Goal: Task Accomplishment & Management: Manage account settings

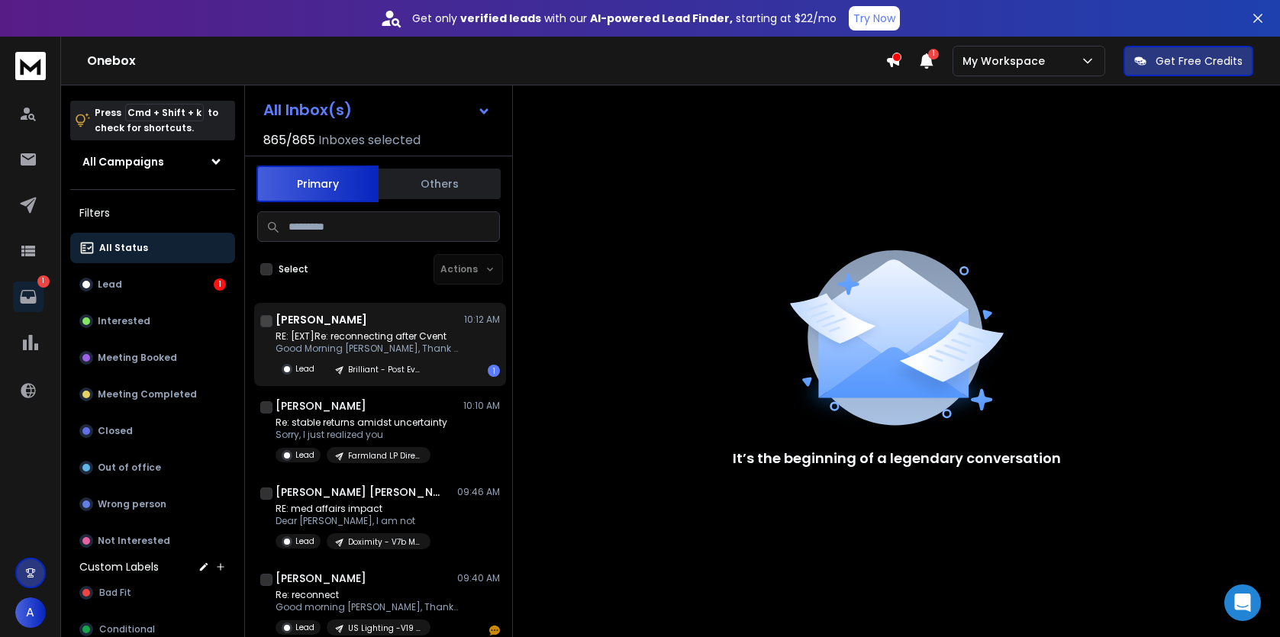
click at [356, 335] on p "RE: [EXT]Re: reconnecting after Cvent" at bounding box center [366, 336] width 183 height 12
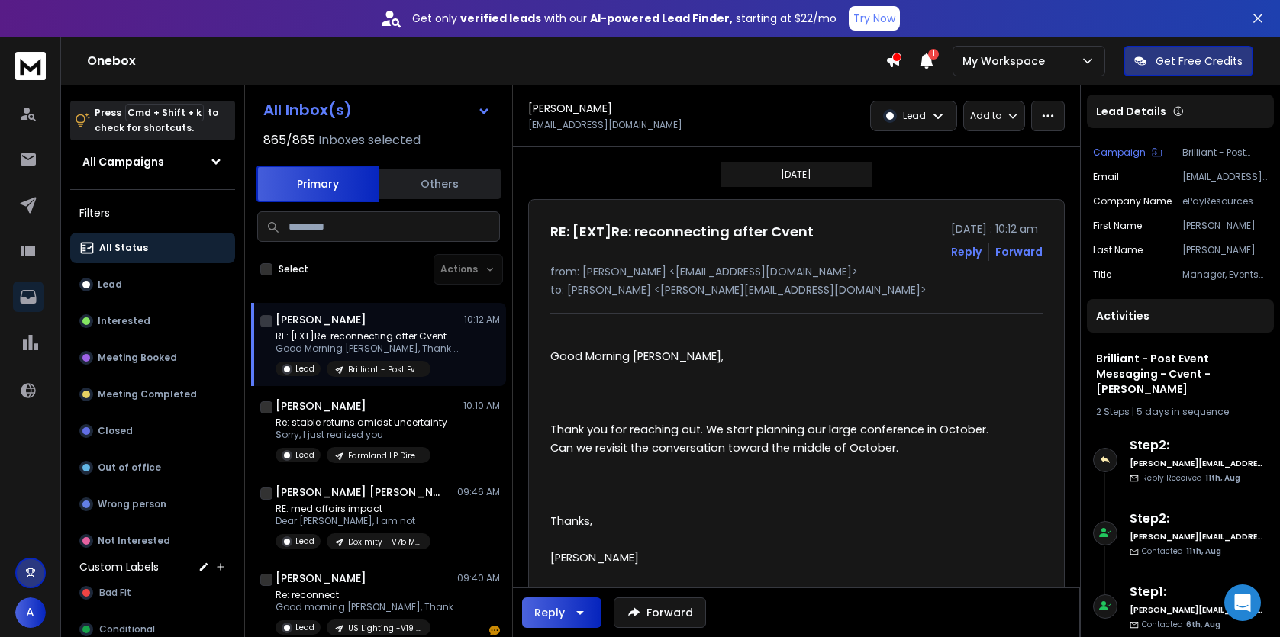
click at [1054, 114] on icon "button" at bounding box center [1048, 116] width 14 height 14
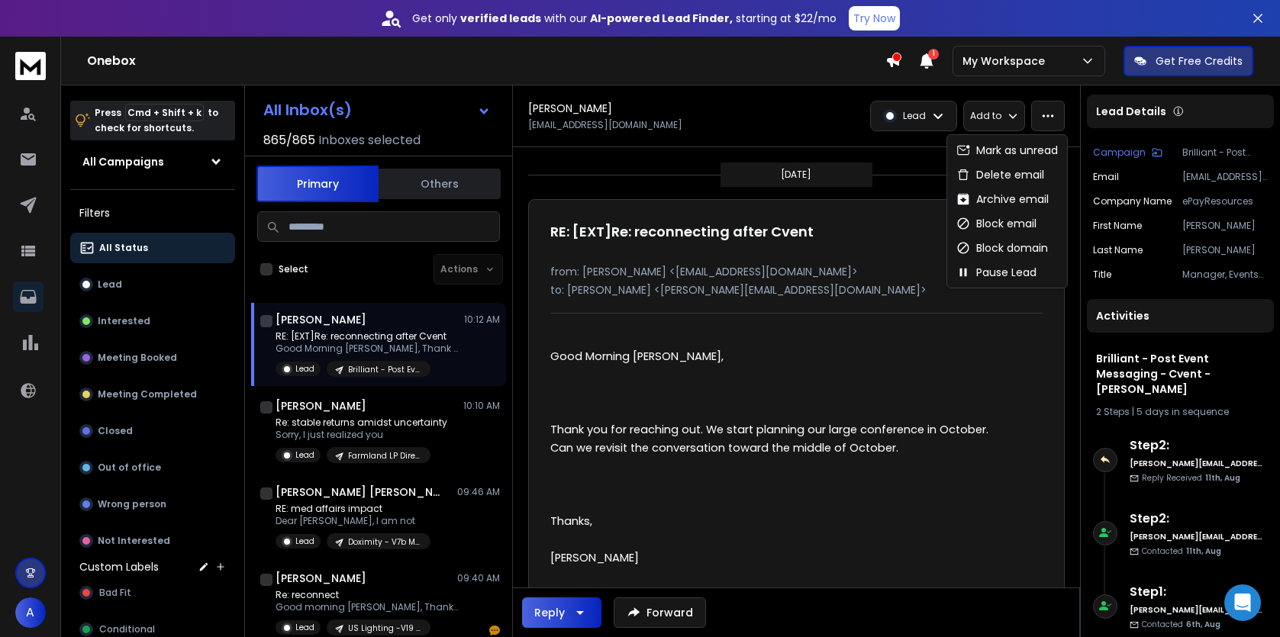
click at [1085, 214] on div "Lead Details Campaign Brilliant - Post Event Messaging - Cvent - Nick Email kwh…" at bounding box center [1180, 403] width 200 height 637
click at [1059, 123] on button "button" at bounding box center [1048, 116] width 34 height 31
click at [1029, 229] on div "Block email" at bounding box center [996, 223] width 80 height 15
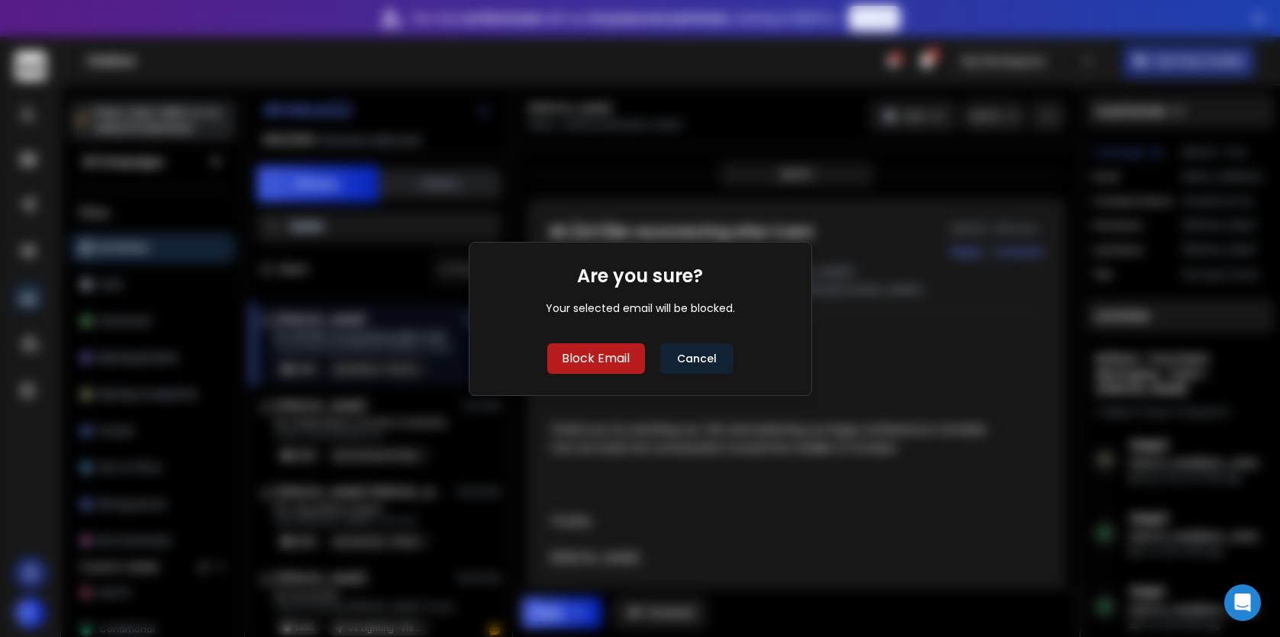
click at [584, 354] on button "Block Email" at bounding box center [596, 358] width 98 height 31
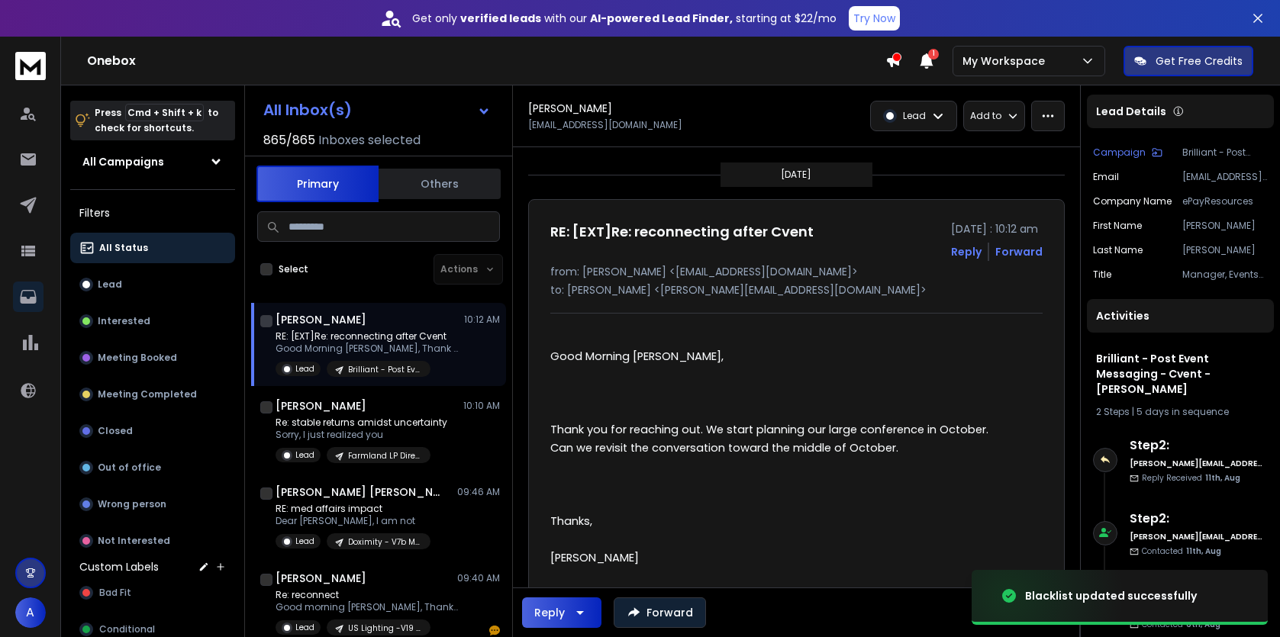
click at [671, 621] on button "Forward" at bounding box center [659, 612] width 92 height 31
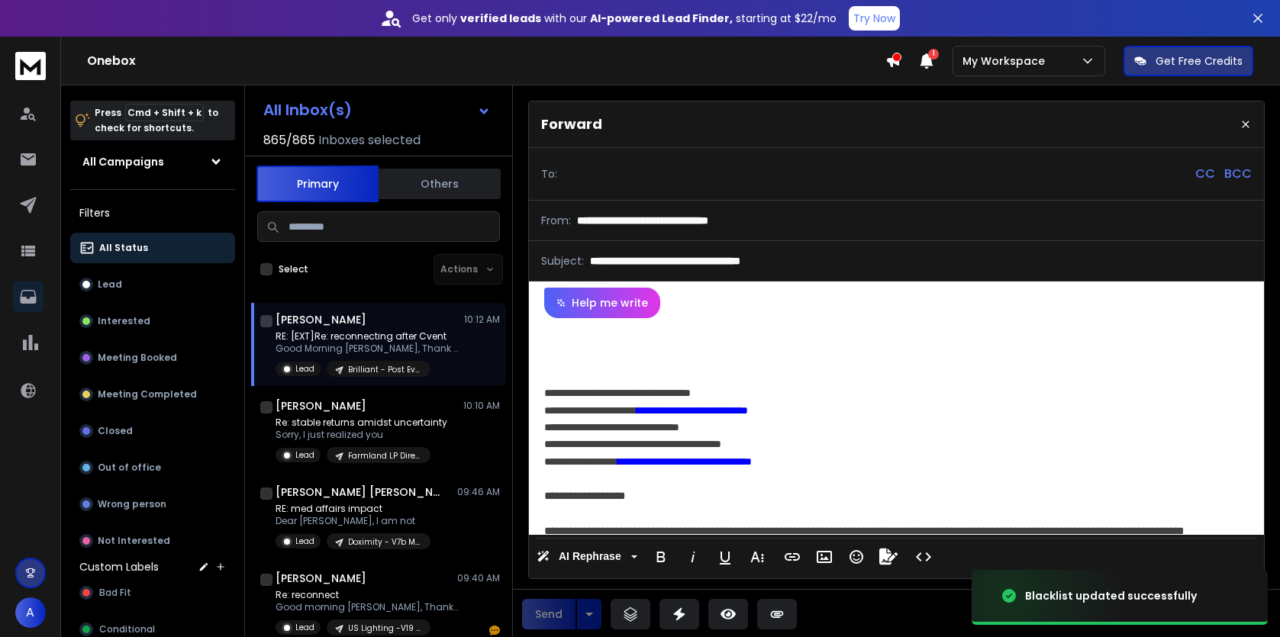
click at [621, 176] on input at bounding box center [616, 173] width 107 height 27
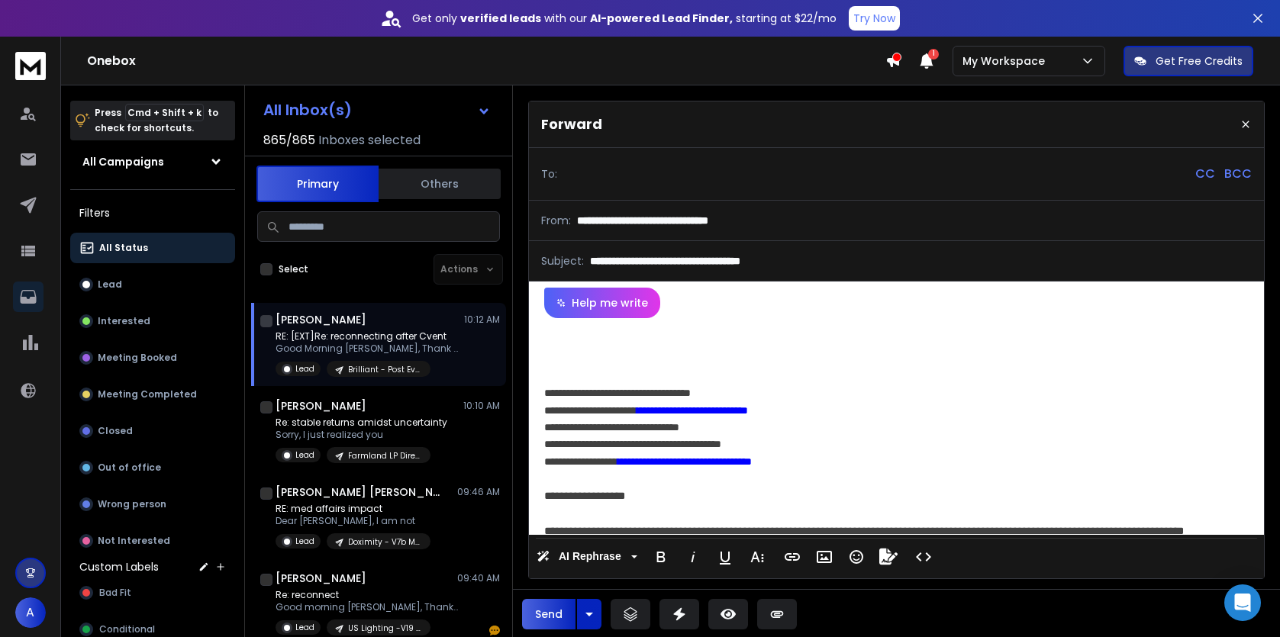
type input "**********"
click at [609, 341] on div at bounding box center [896, 341] width 704 height 17
click at [542, 617] on button "Send" at bounding box center [548, 614] width 53 height 31
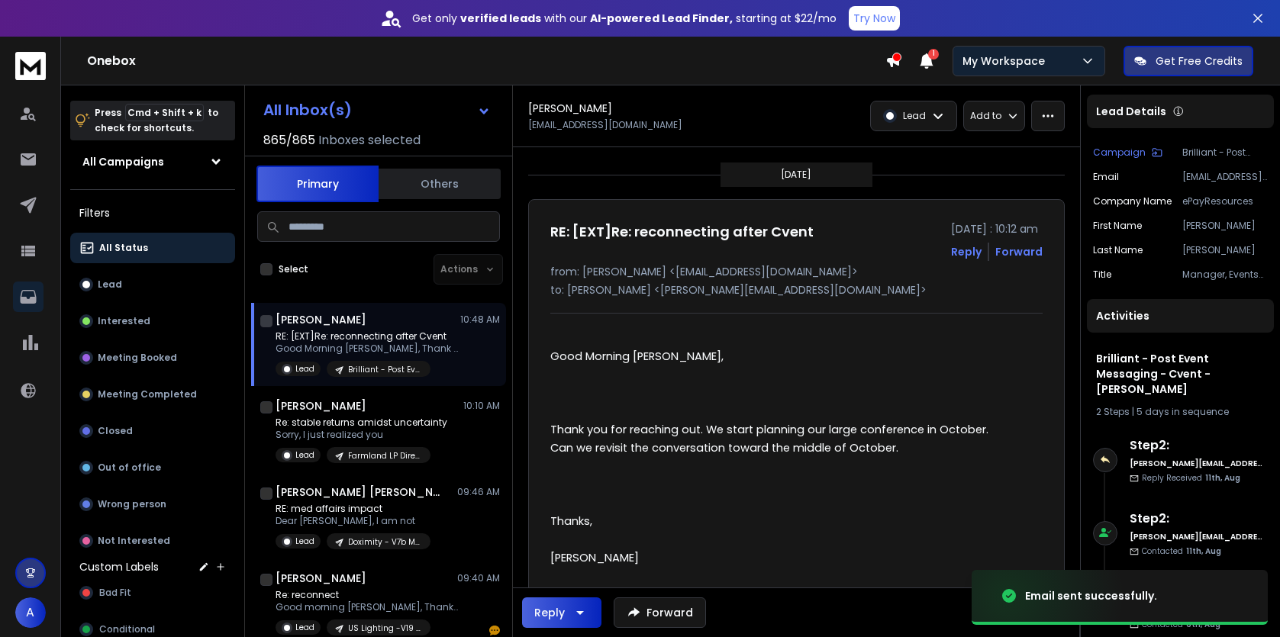
click at [1053, 63] on div "My Workspace" at bounding box center [1028, 60] width 133 height 15
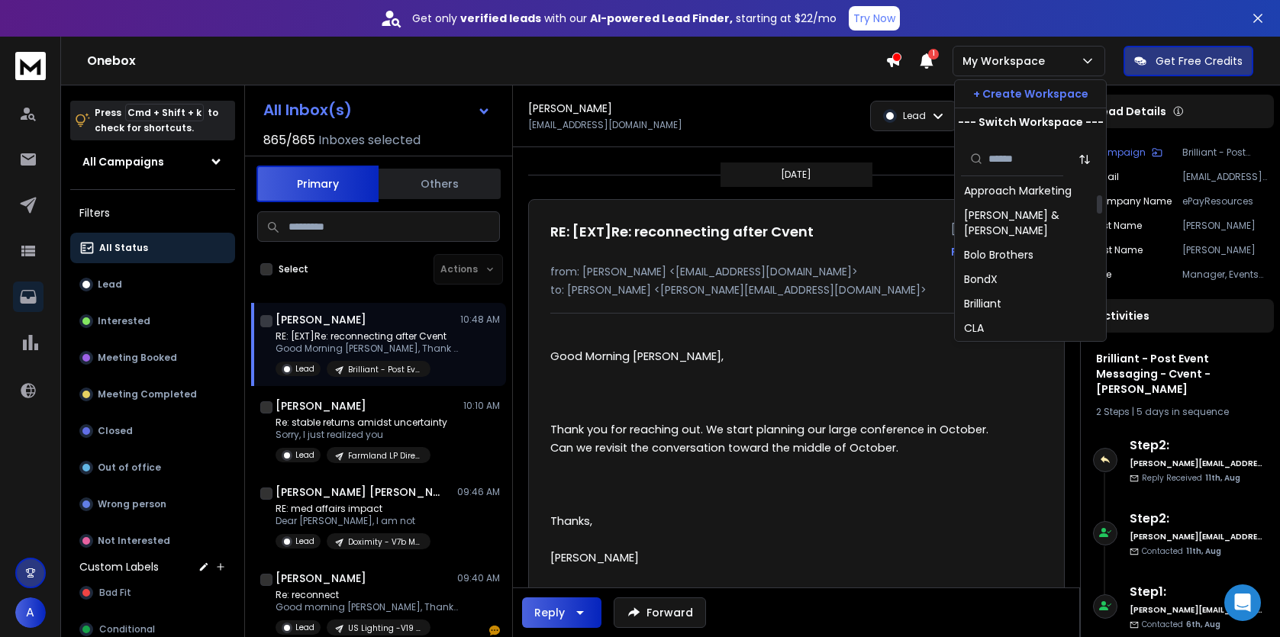
scroll to position [137, 0]
drag, startPoint x: 1099, startPoint y: 203, endPoint x: 1099, endPoint y: 219, distance: 16.0
click at [1099, 219] on div at bounding box center [1098, 212] width 5 height 18
click at [1054, 284] on div "Brilliant" at bounding box center [1030, 296] width 145 height 24
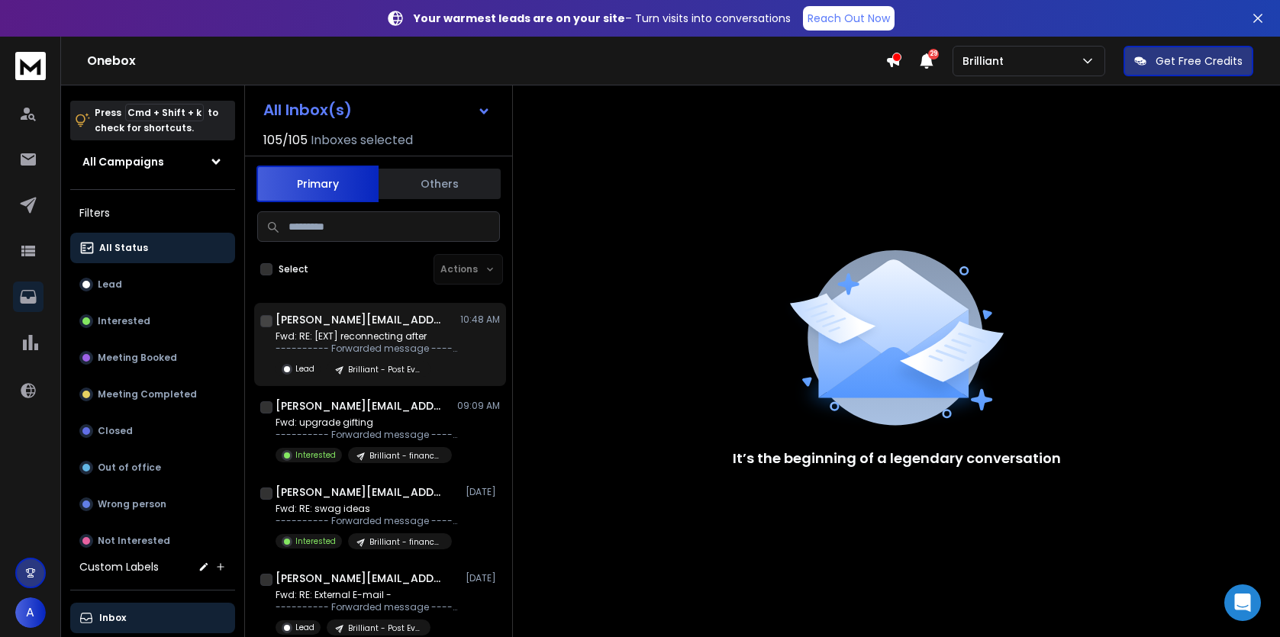
click at [404, 359] on div "Fwd: RE: [EXT] reconnecting after ---------- Forwarded message --------- From: …" at bounding box center [366, 353] width 183 height 47
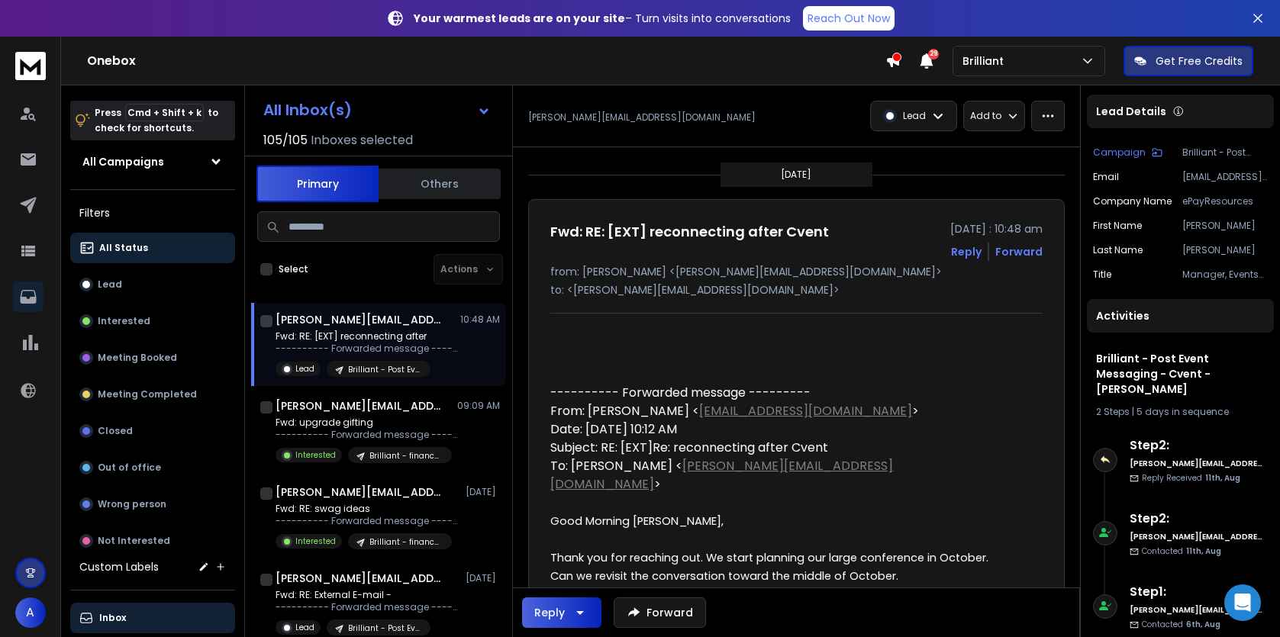
click at [1206, 178] on p "[EMAIL_ADDRESS][DOMAIN_NAME]" at bounding box center [1224, 177] width 85 height 12
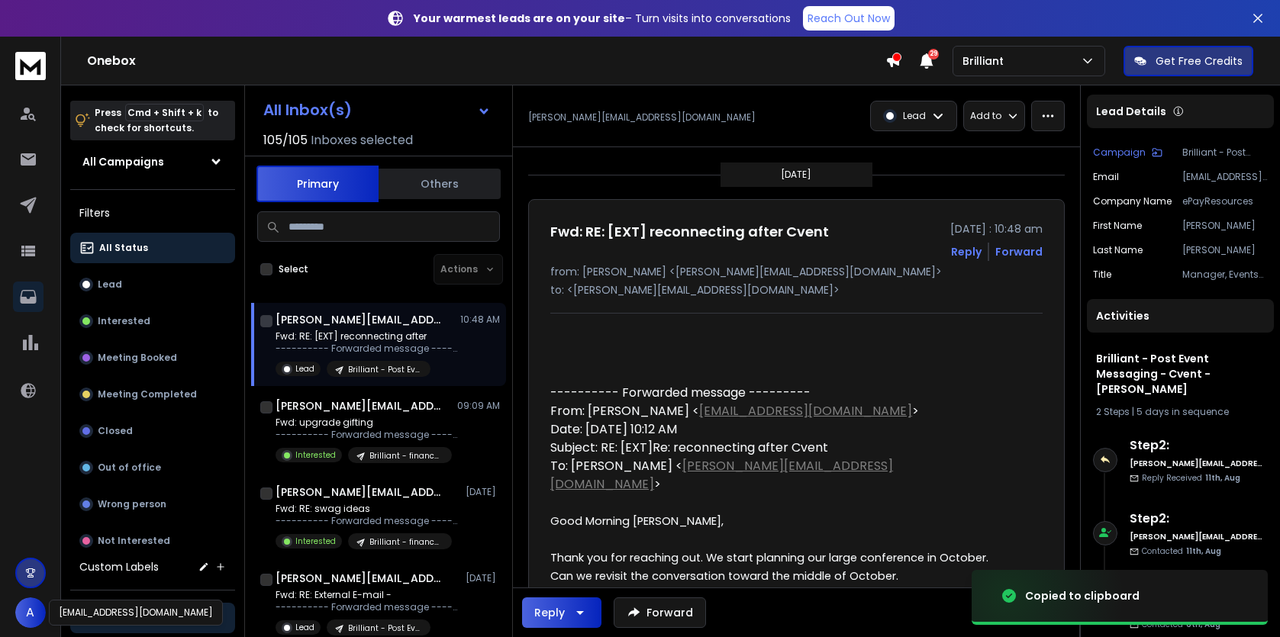
click at [40, 615] on span "A" at bounding box center [30, 612] width 31 height 31
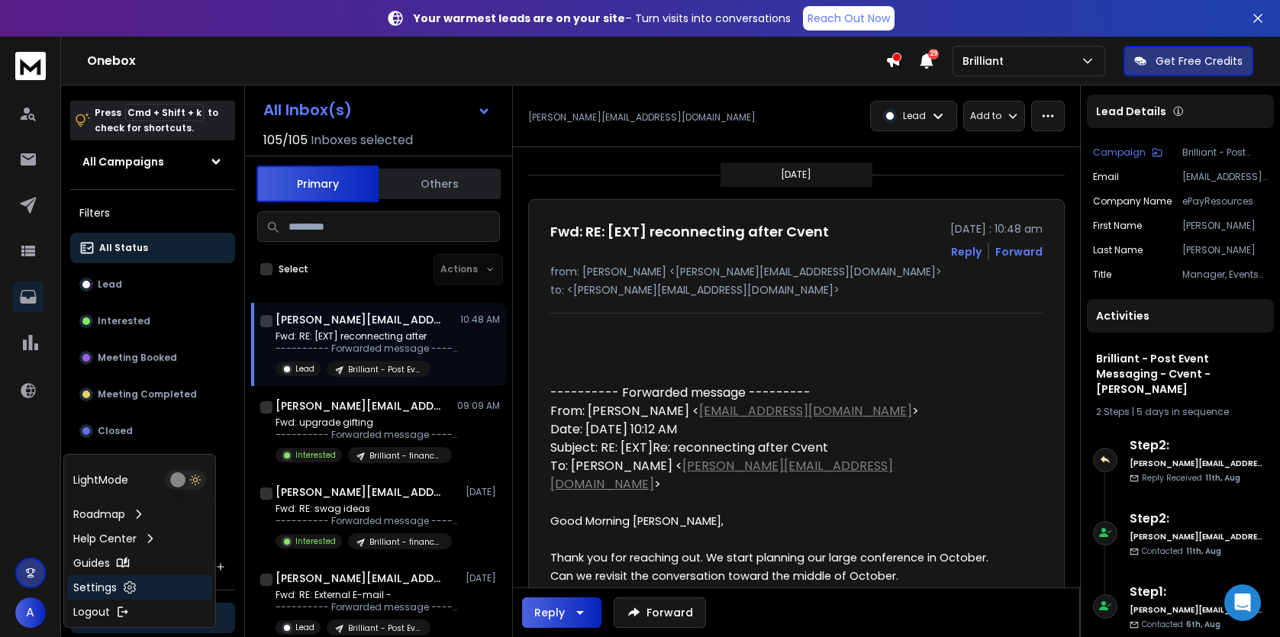
click at [152, 594] on div "Settings" at bounding box center [139, 587] width 145 height 24
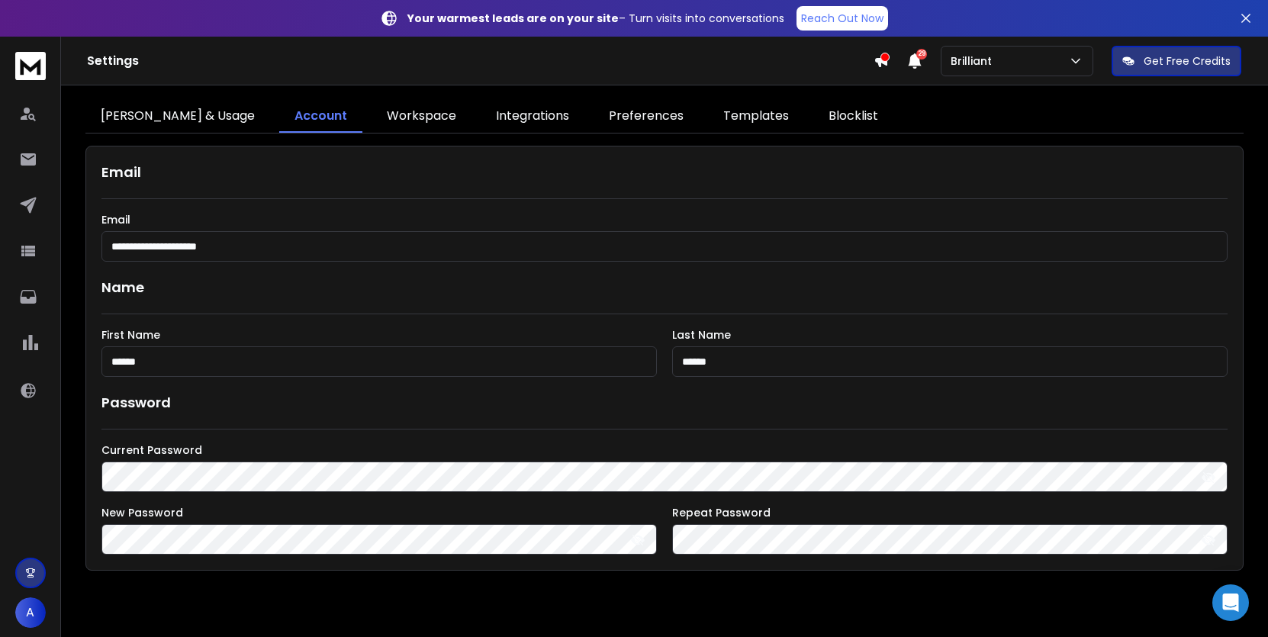
click at [813, 104] on link "Blocklist" at bounding box center [853, 117] width 80 height 32
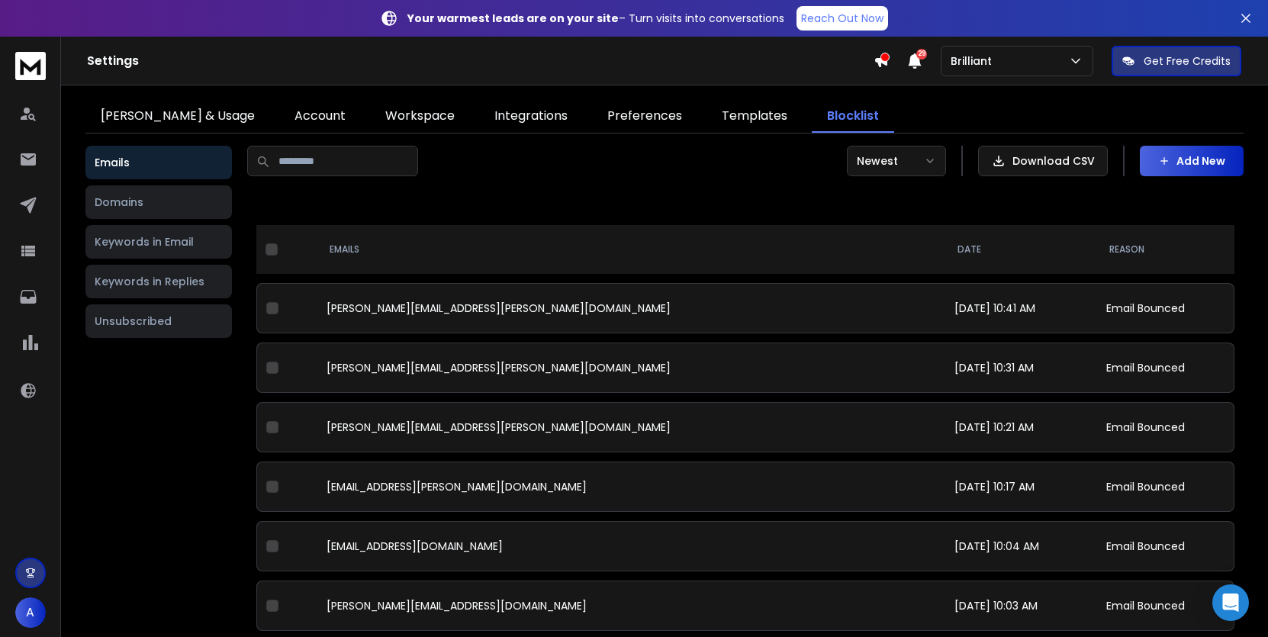
click at [1158, 159] on icon at bounding box center [1164, 161] width 12 height 12
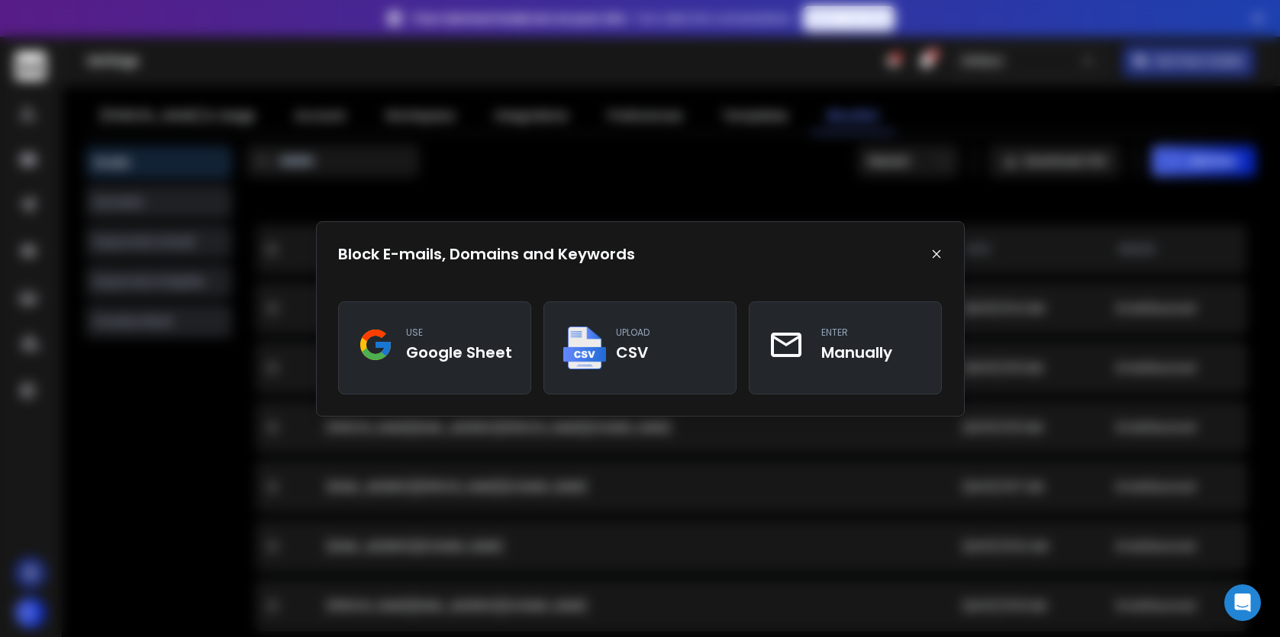
click at [877, 356] on h3 "Manually" at bounding box center [856, 352] width 71 height 21
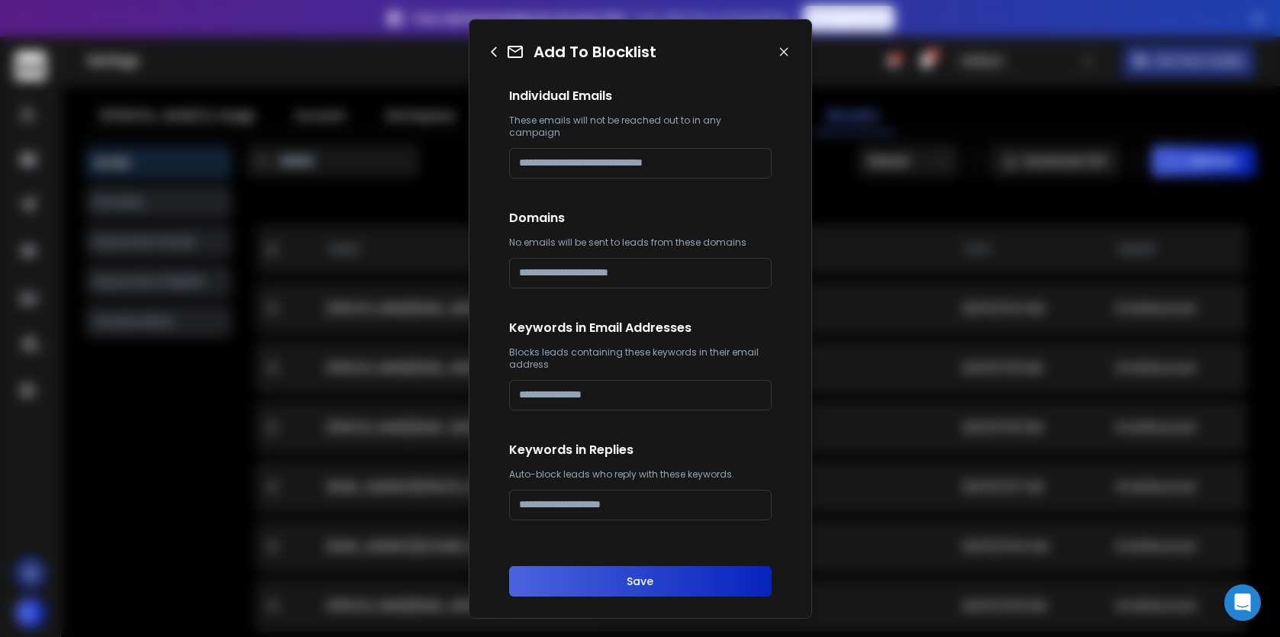
paste input "**********"
type input "**********"
click at [677, 583] on button "Save" at bounding box center [640, 581] width 262 height 31
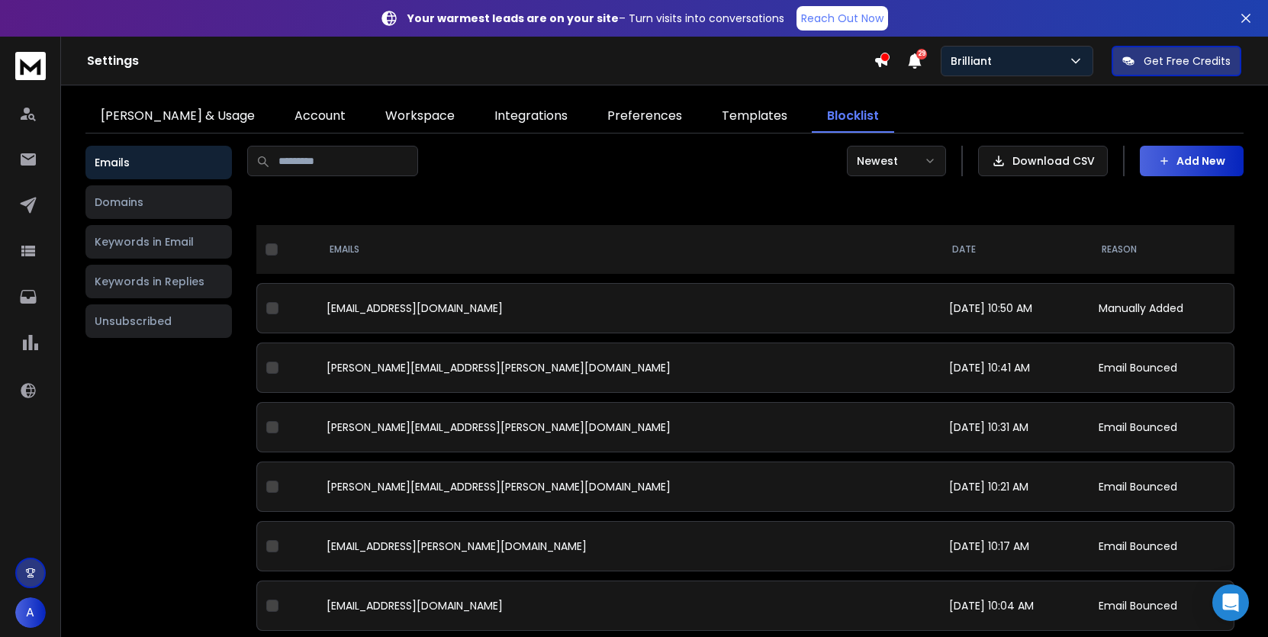
click at [1043, 66] on div "Brilliant" at bounding box center [1017, 60] width 133 height 15
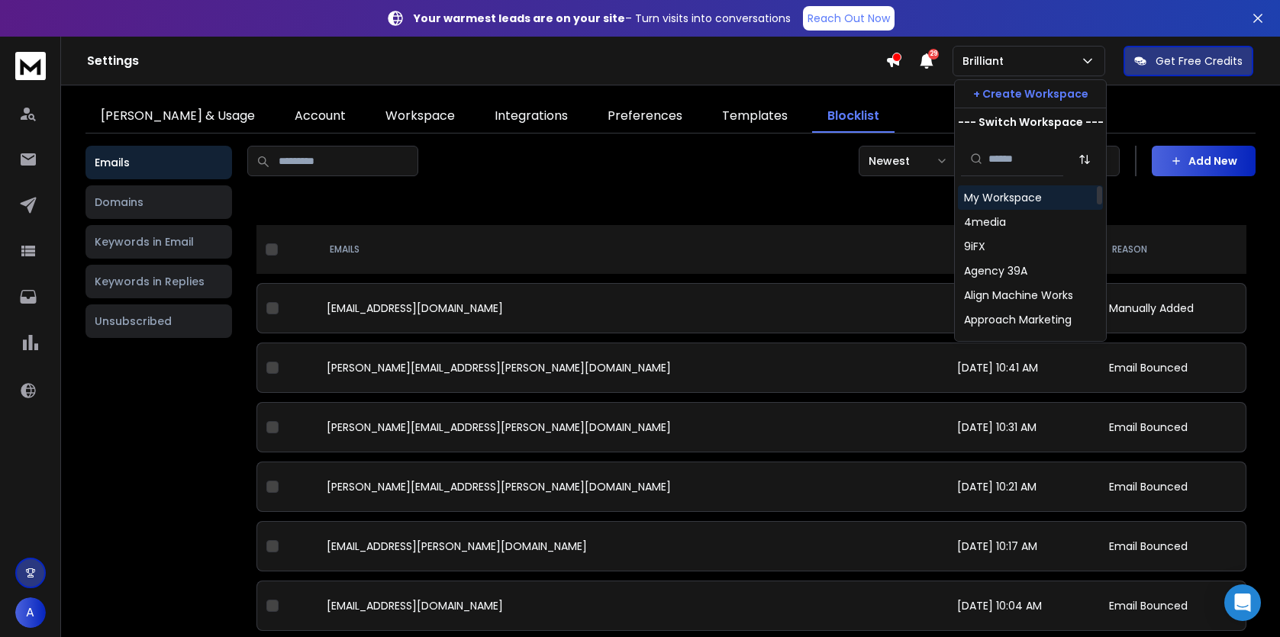
click at [989, 195] on div "My Workspace" at bounding box center [1003, 197] width 78 height 15
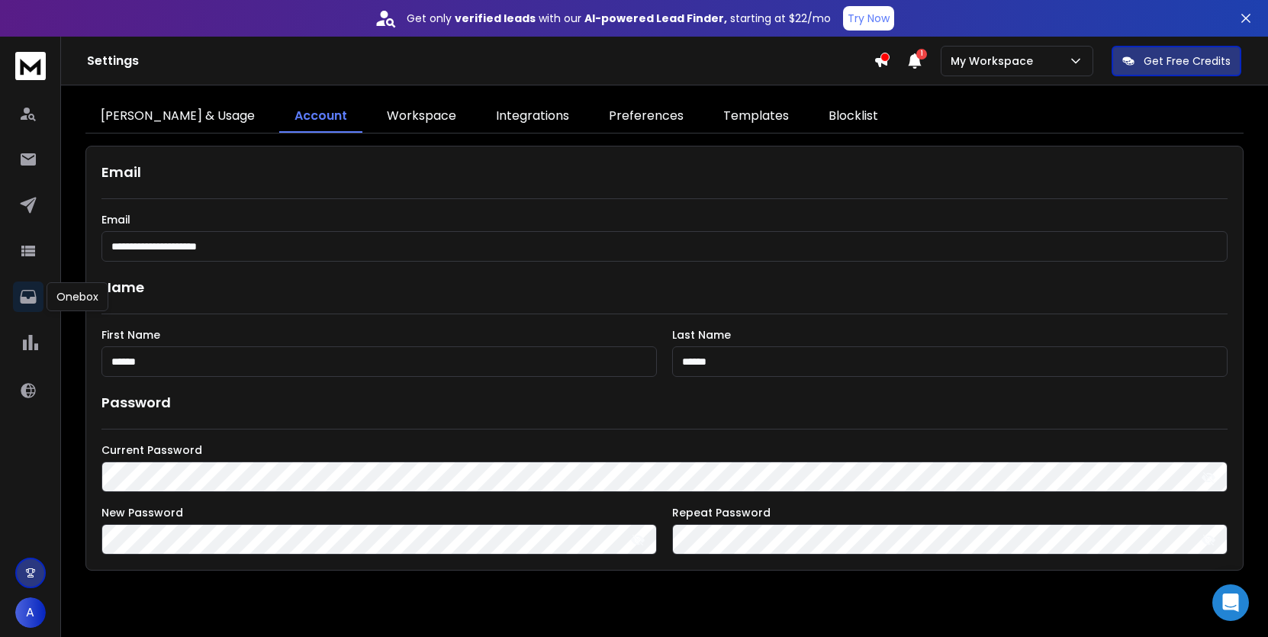
click at [28, 297] on icon at bounding box center [28, 297] width 18 height 18
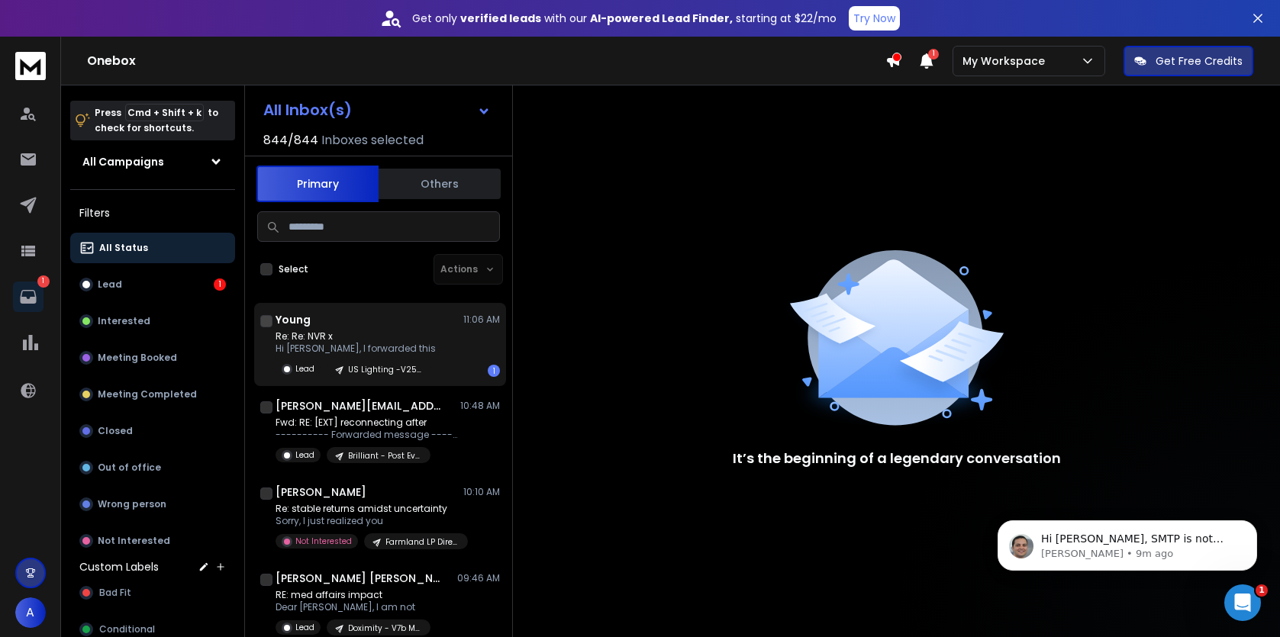
click at [416, 346] on p "Hi [PERSON_NAME], I forwarded this" at bounding box center [355, 349] width 160 height 12
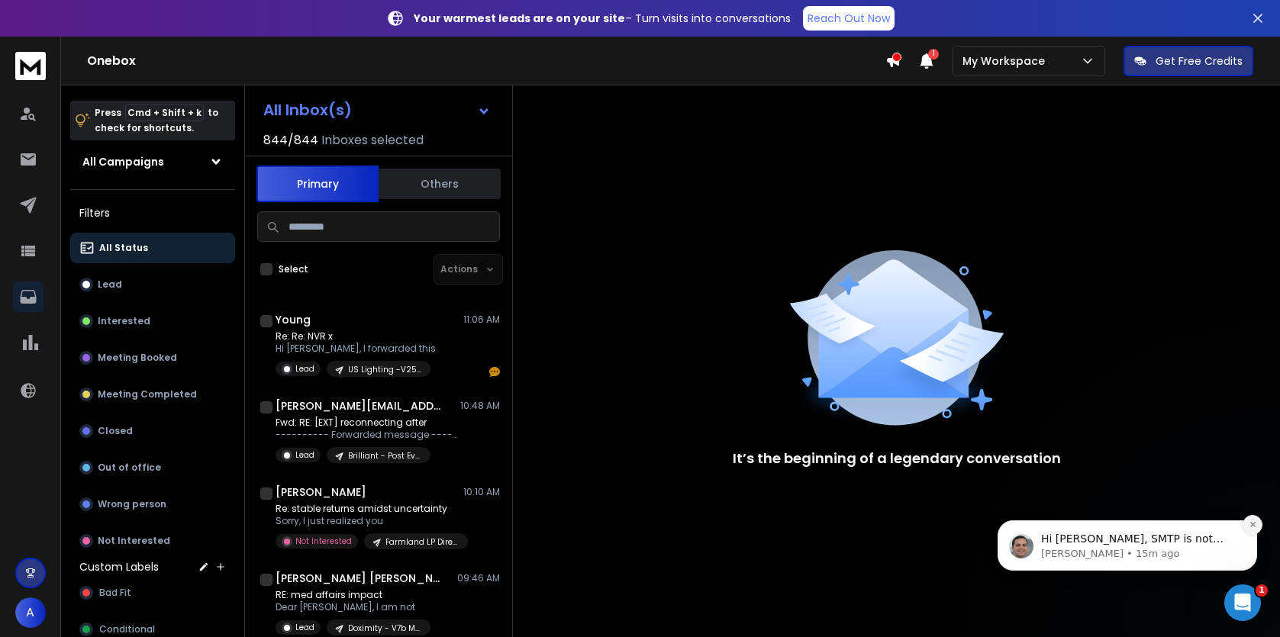
click at [1252, 523] on icon "Dismiss notification" at bounding box center [1252, 524] width 8 height 8
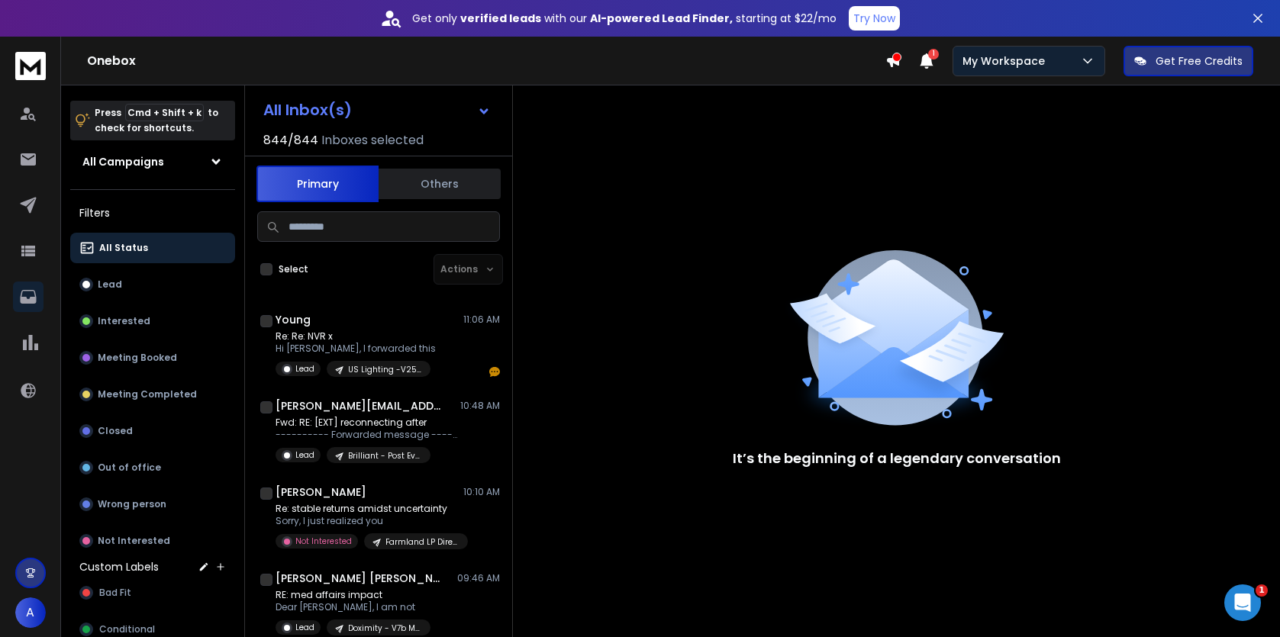
click at [1047, 65] on p "My Workspace" at bounding box center [1006, 60] width 89 height 15
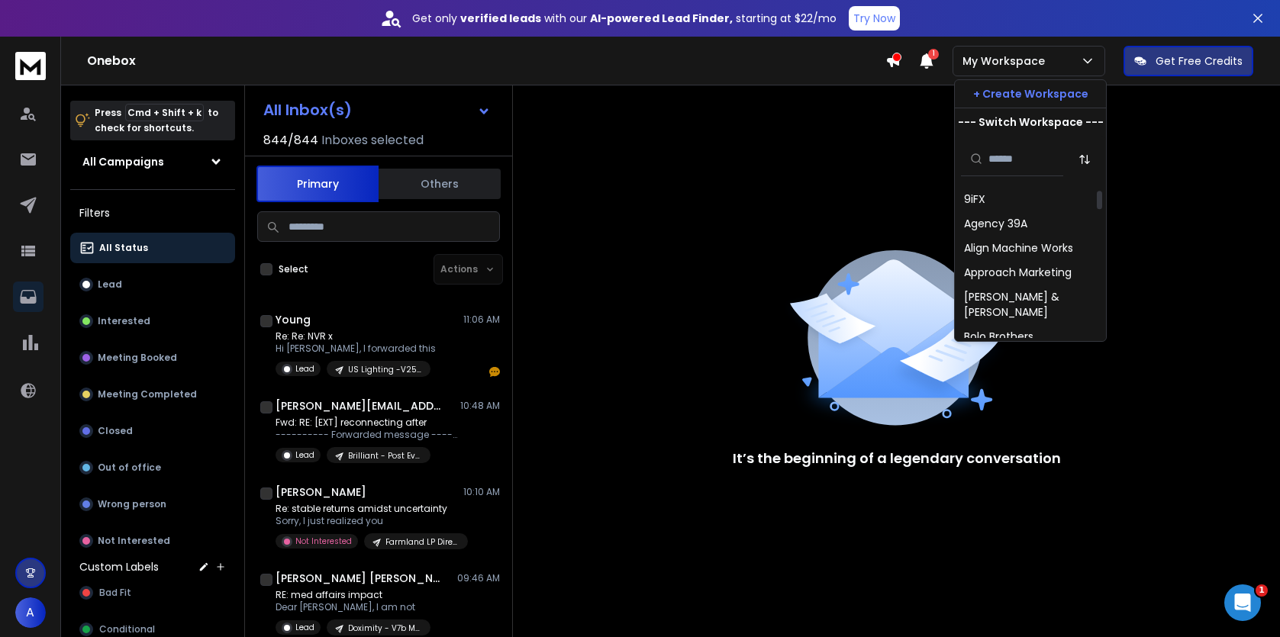
scroll to position [91, 0]
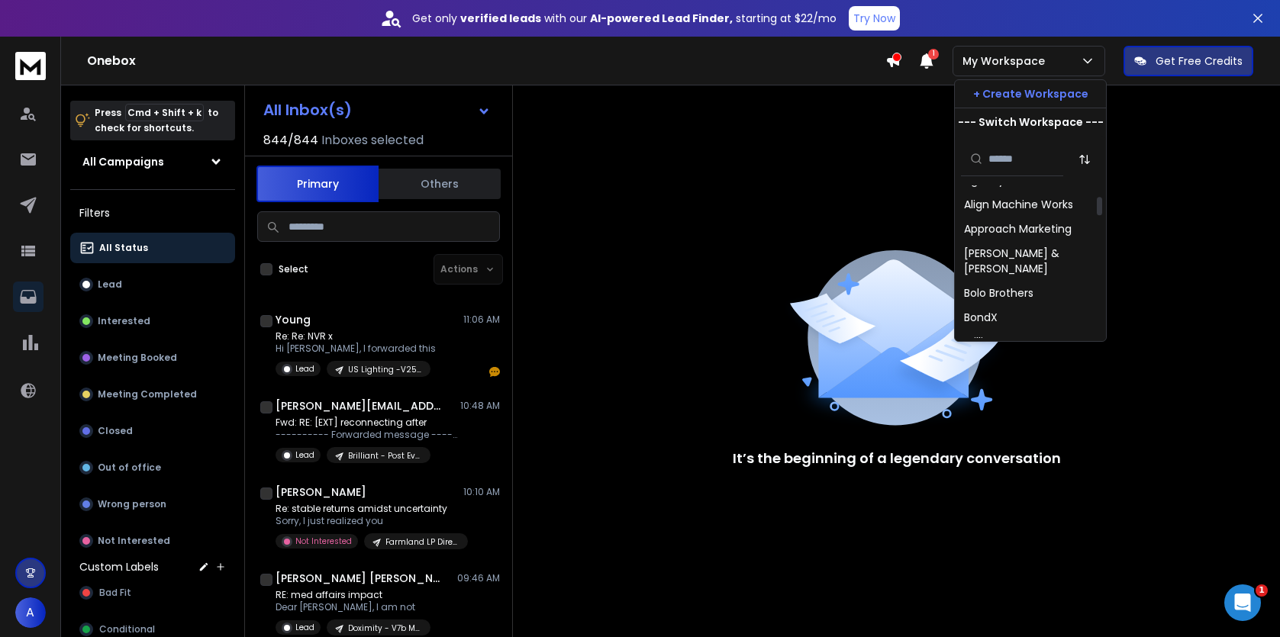
drag, startPoint x: 1098, startPoint y: 196, endPoint x: 1100, endPoint y: 207, distance: 10.9
click at [1100, 207] on div at bounding box center [1098, 206] width 5 height 18
click at [975, 334] on div "Brilliant" at bounding box center [982, 341] width 37 height 15
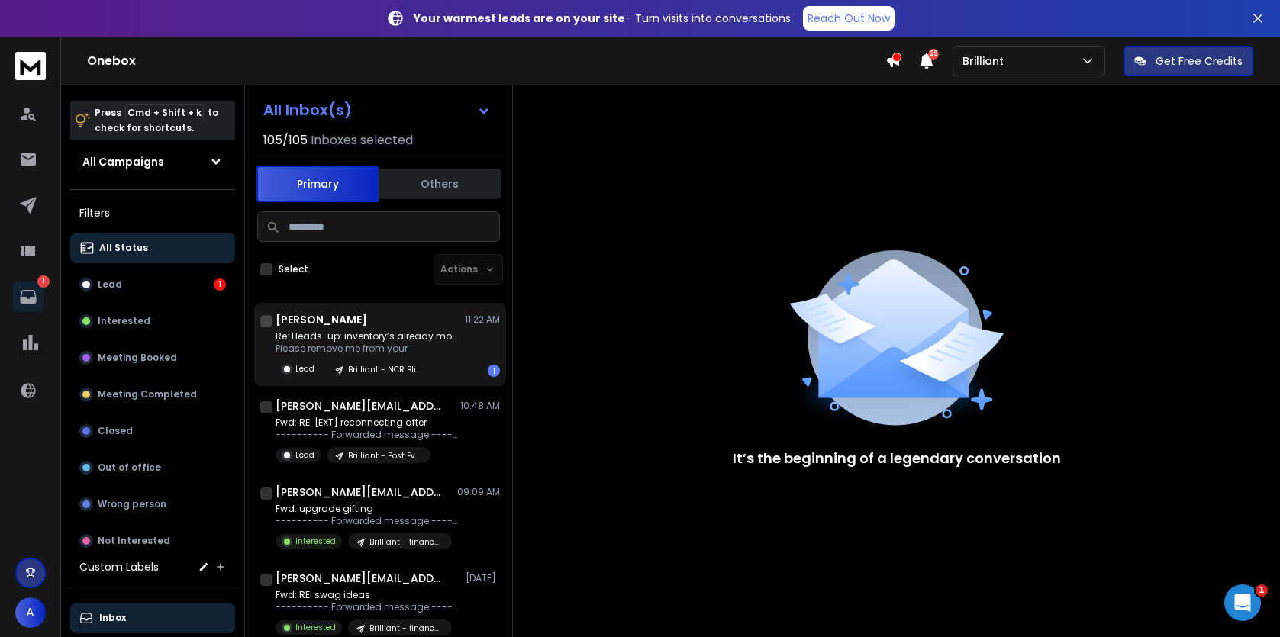
click at [409, 340] on p "Re: Heads-up: inventory’s already moving" at bounding box center [366, 336] width 183 height 12
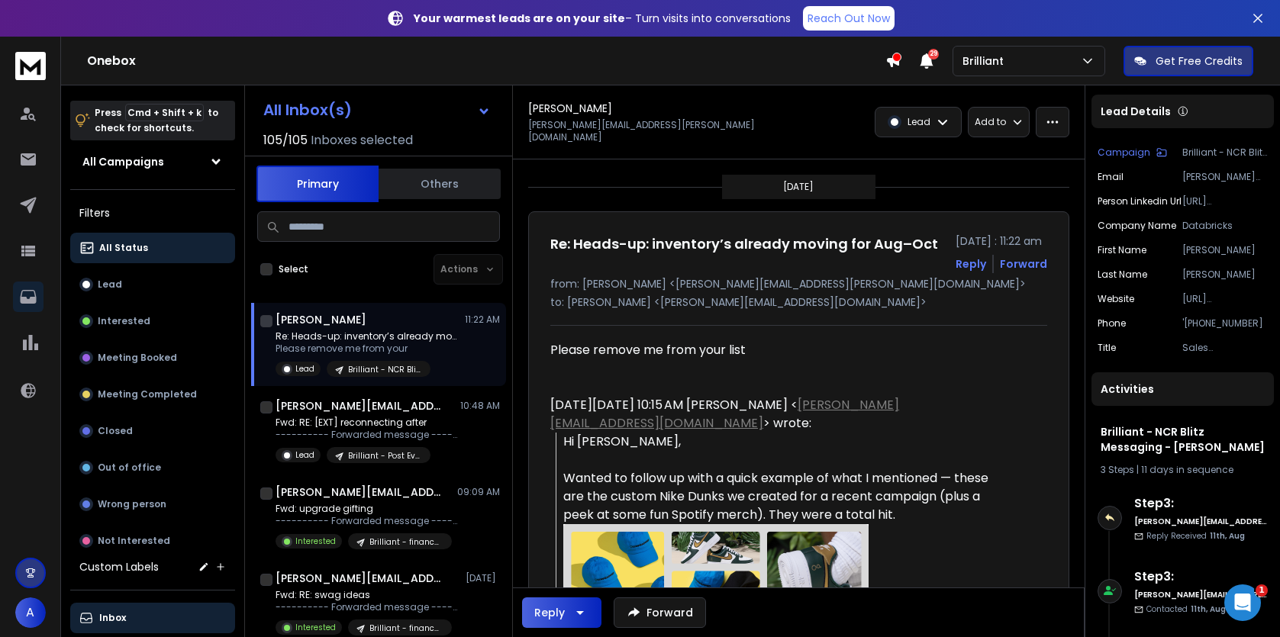
click at [1055, 121] on icon "button" at bounding box center [1052, 122] width 11 height 2
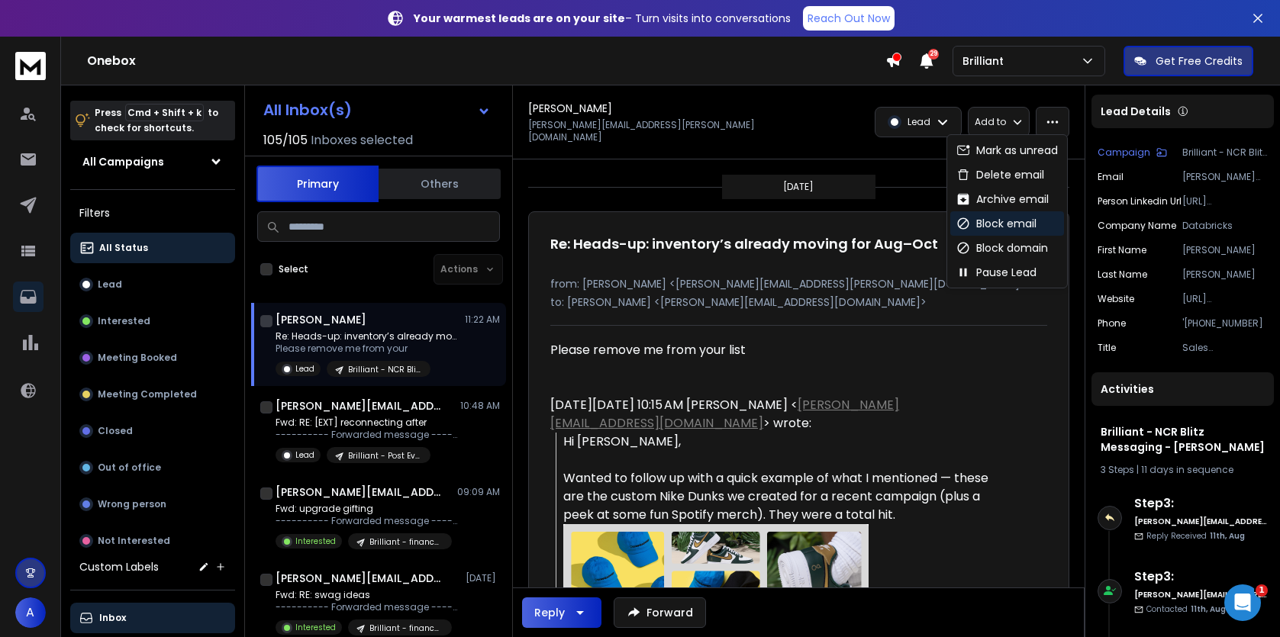
click at [1017, 223] on div "Block email" at bounding box center [996, 223] width 80 height 15
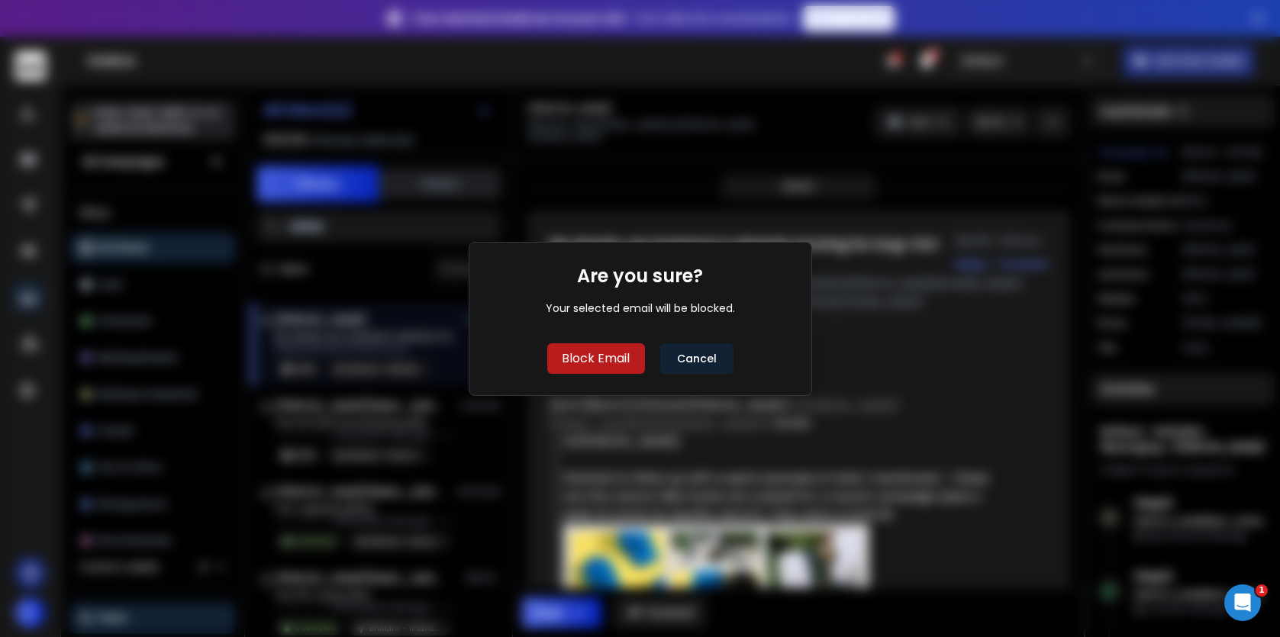
click at [605, 359] on button "Block Email" at bounding box center [596, 358] width 98 height 31
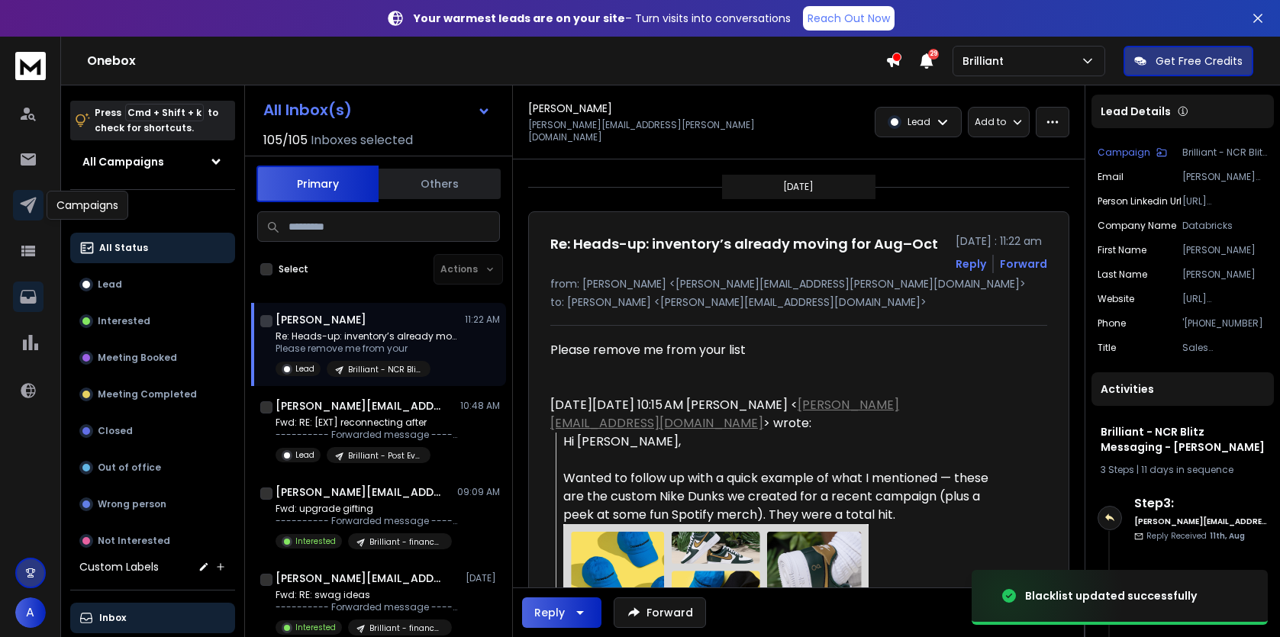
click at [25, 200] on icon at bounding box center [28, 205] width 18 height 18
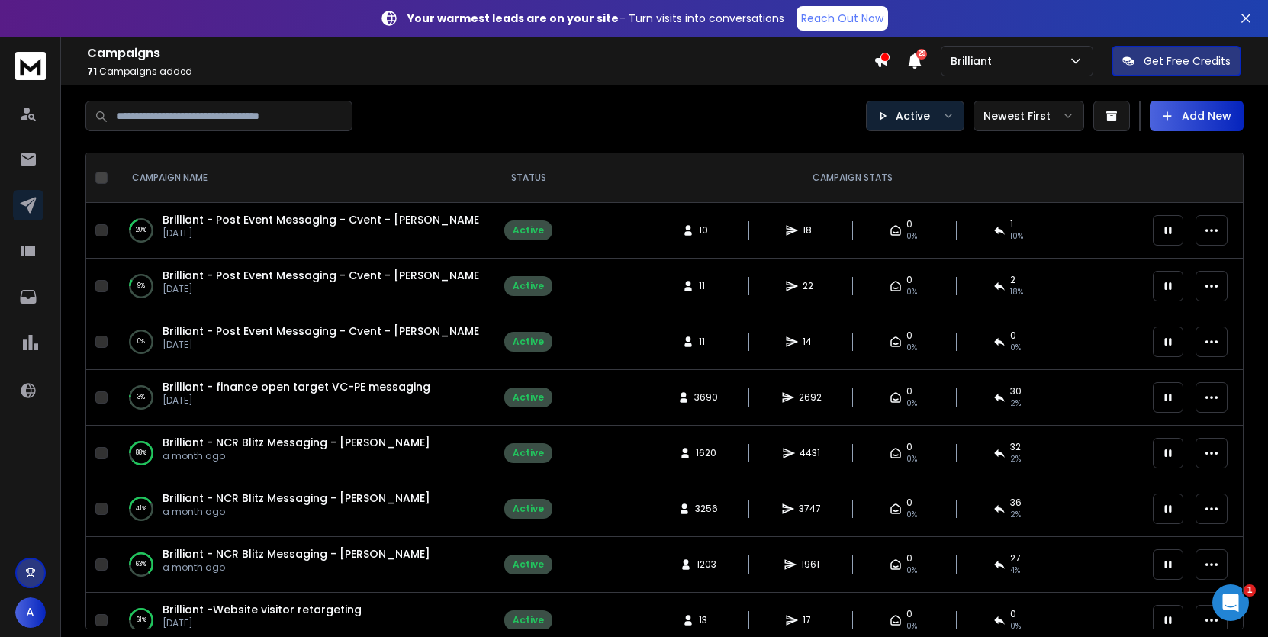
click at [935, 118] on div "Active" at bounding box center [915, 115] width 79 height 15
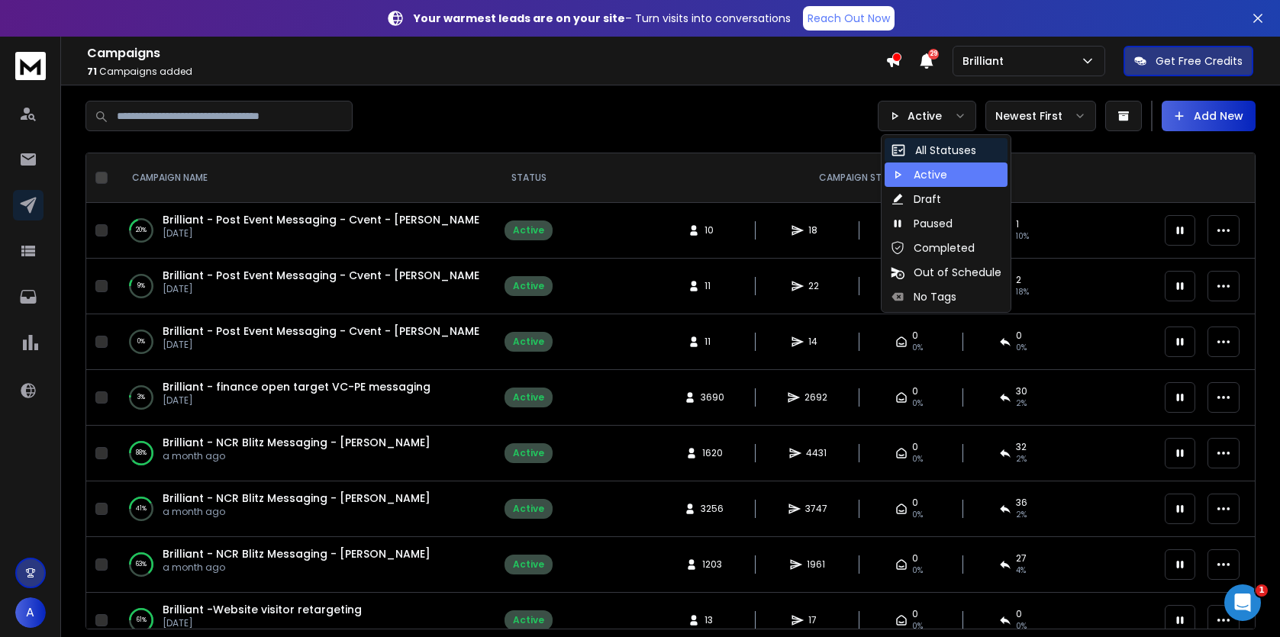
click at [941, 148] on div "All Statuses" at bounding box center [932, 150] width 85 height 15
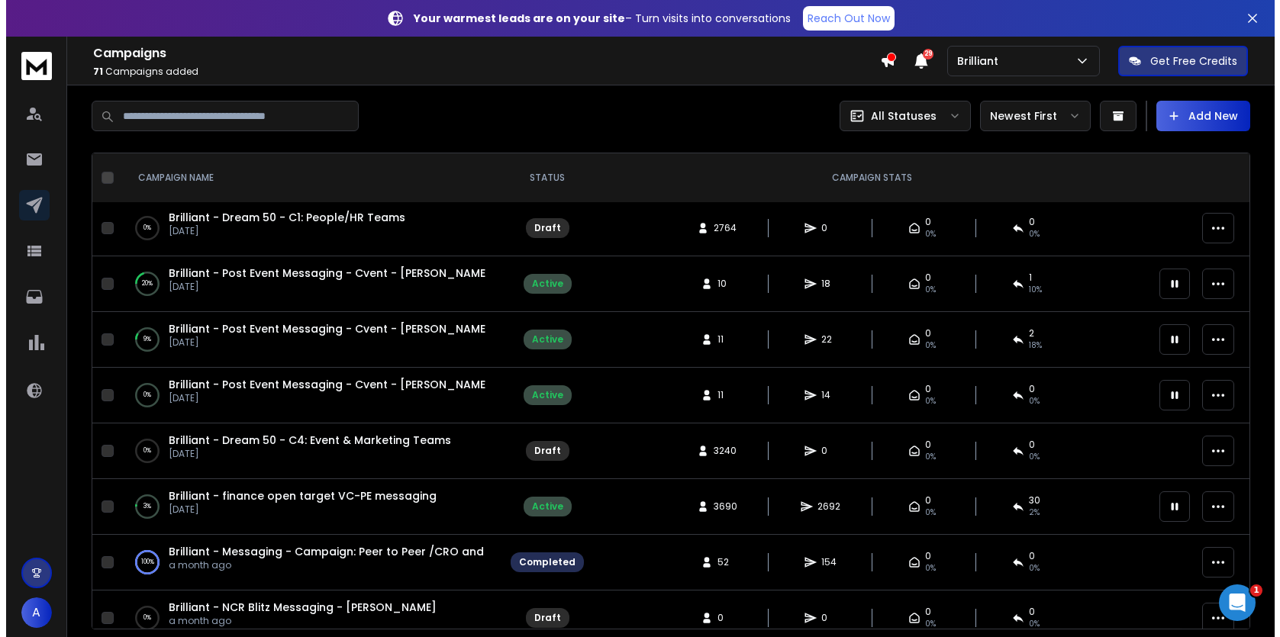
scroll to position [201, 0]
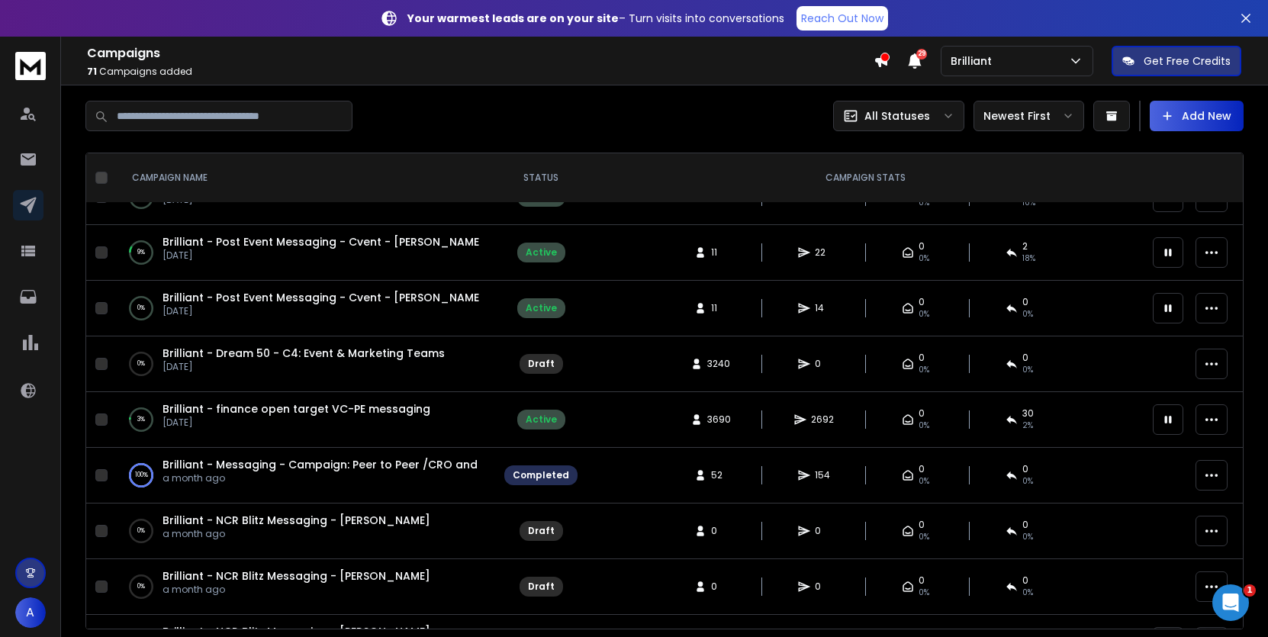
click at [1207, 363] on icon "button" at bounding box center [1211, 363] width 15 height 15
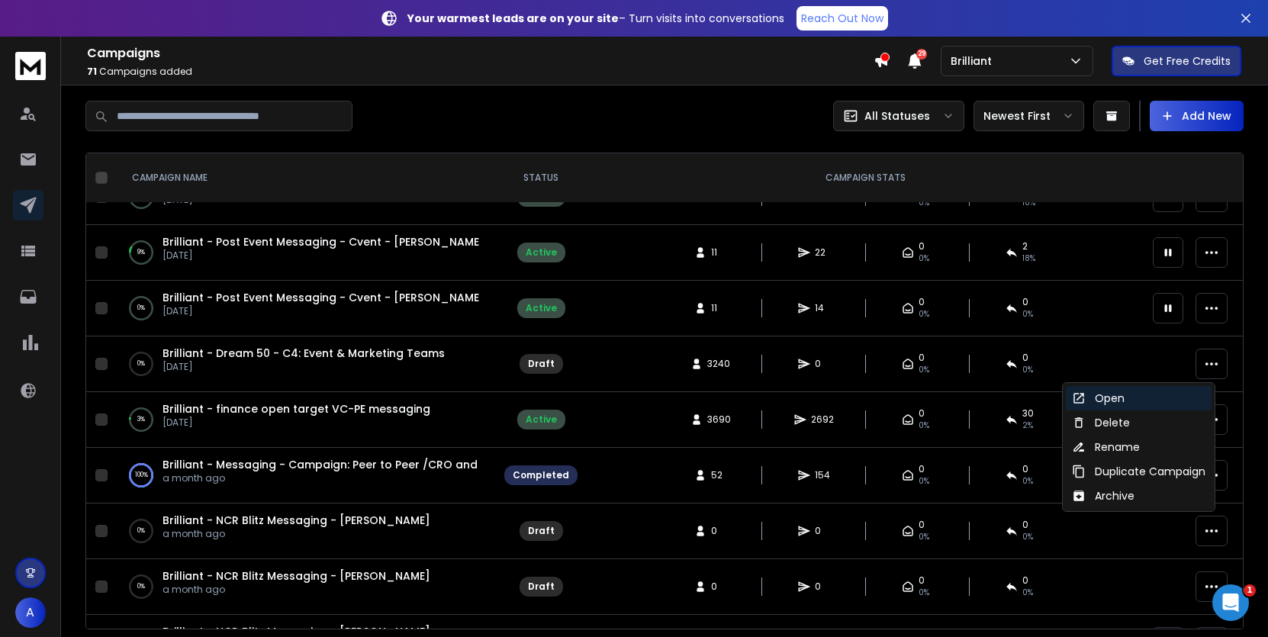
click at [298, 353] on span "Brilliant - Dream 50 - C4: Event & Marketing Teams" at bounding box center [304, 353] width 282 height 15
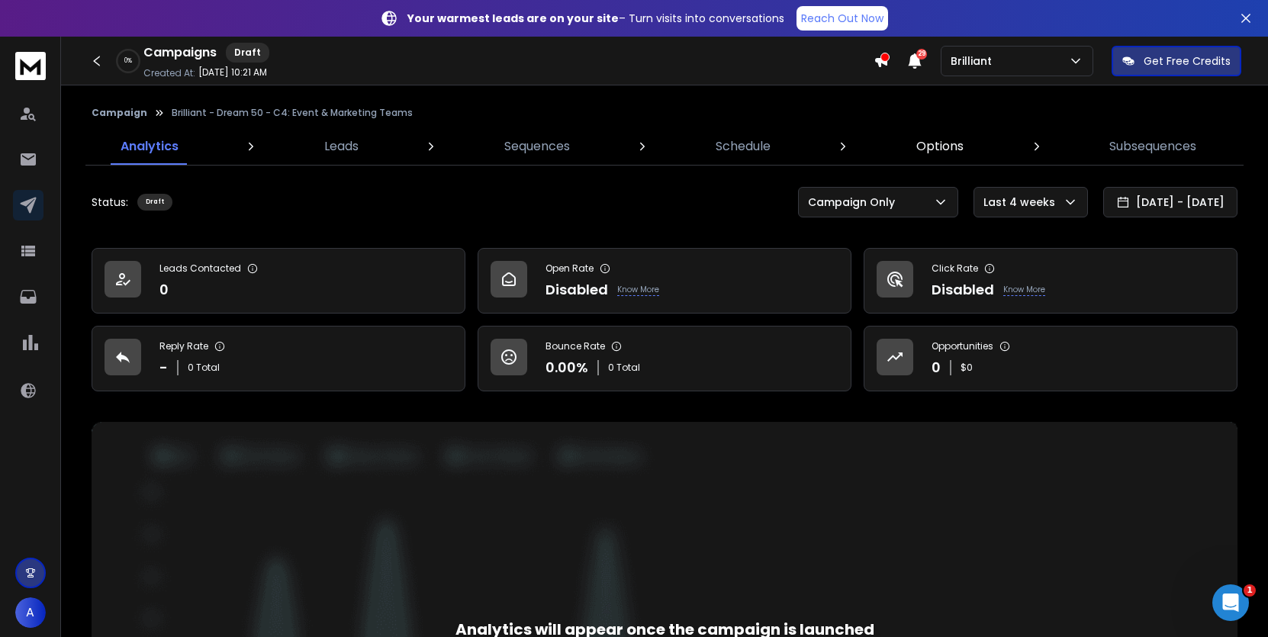
click at [938, 145] on p "Options" at bounding box center [939, 146] width 47 height 18
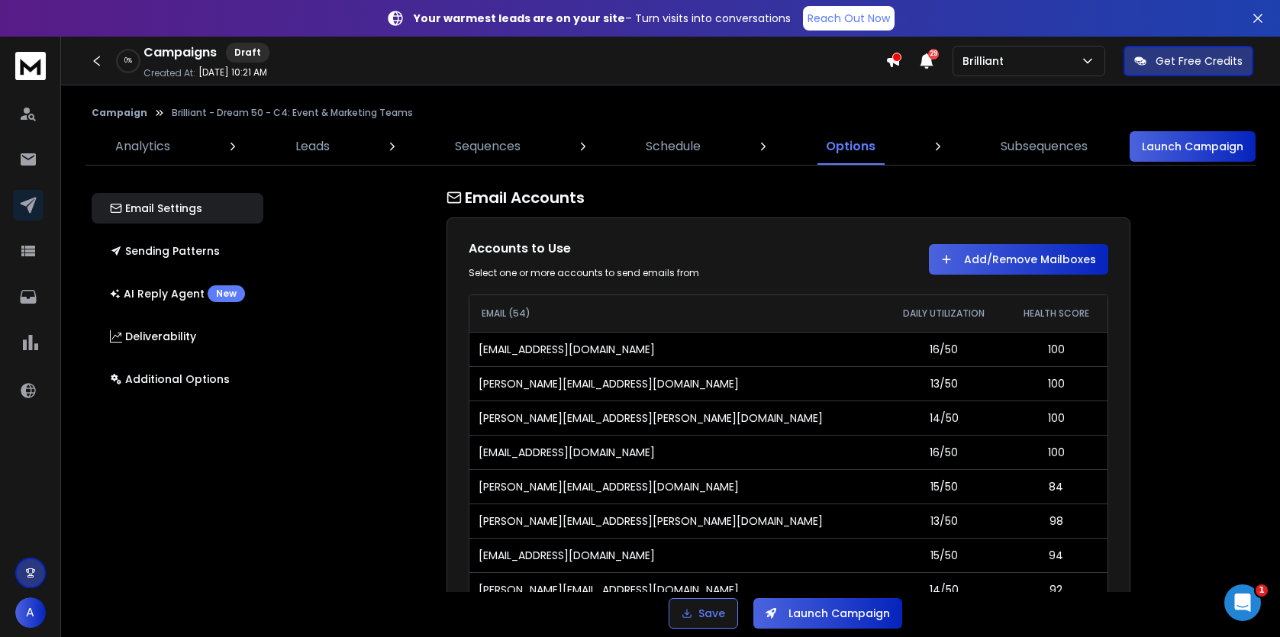
click at [803, 610] on button "Launch Campaign" at bounding box center [827, 613] width 149 height 31
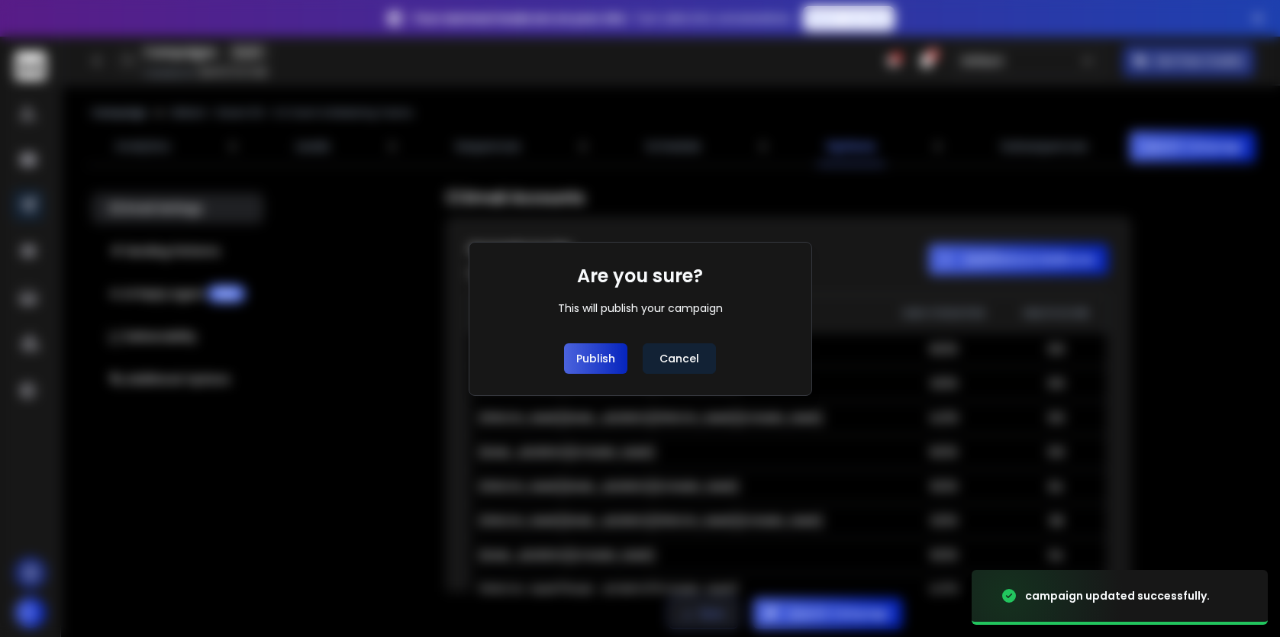
click at [610, 356] on button "Publish" at bounding box center [595, 358] width 63 height 31
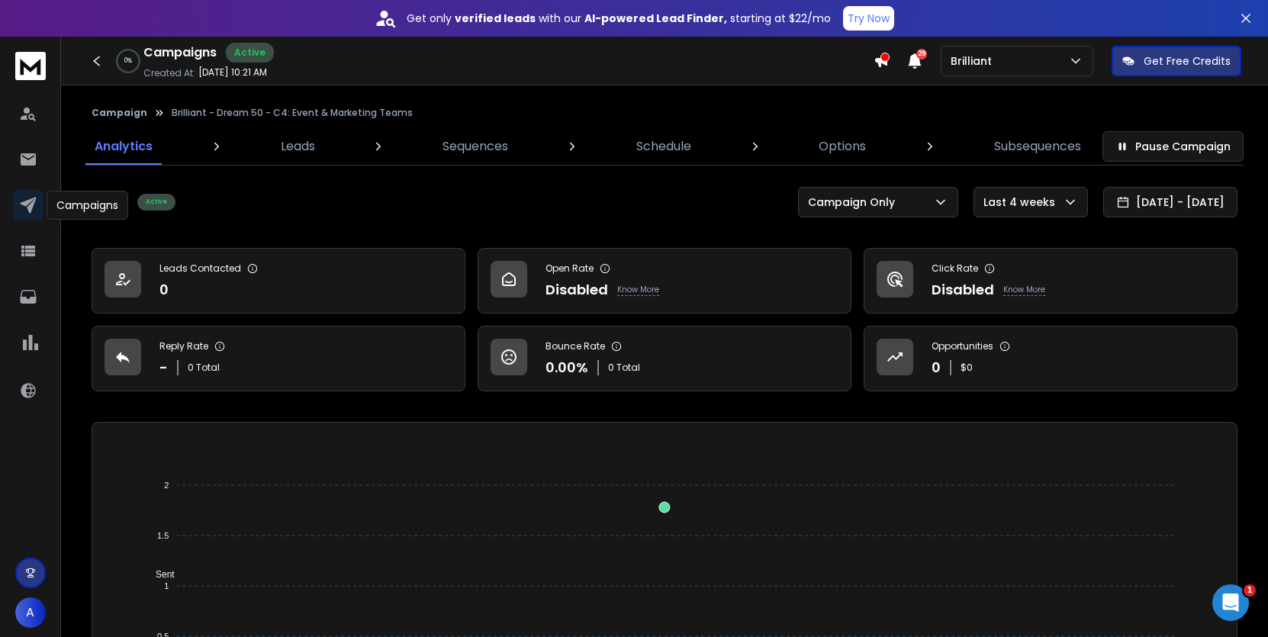
click at [32, 207] on icon at bounding box center [28, 205] width 16 height 16
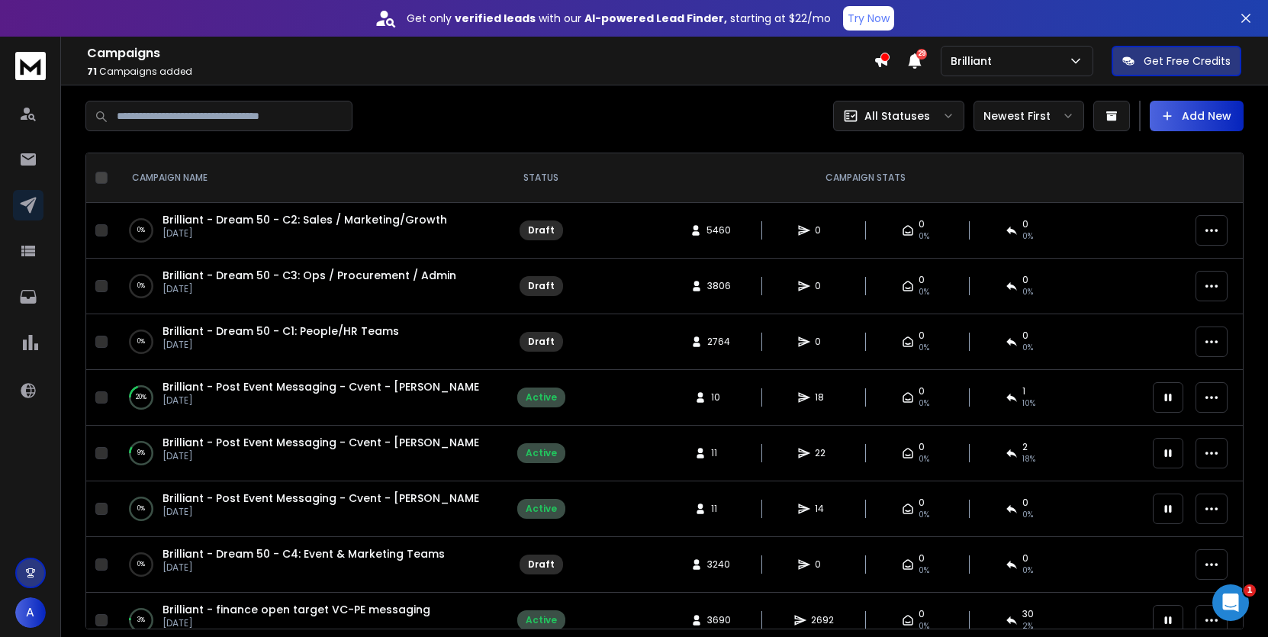
click at [430, 220] on span "Brilliant - Dream 50 - C2: Sales / Marketing/Growth" at bounding box center [305, 219] width 285 height 15
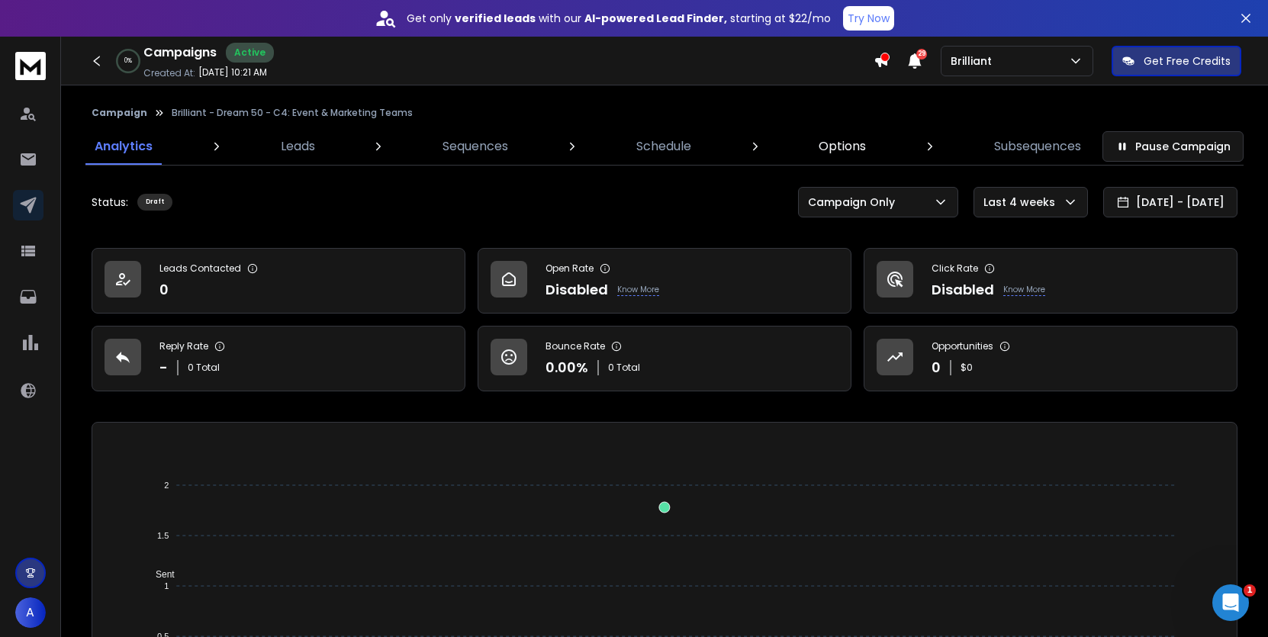
click at [833, 150] on p "Options" at bounding box center [842, 146] width 47 height 18
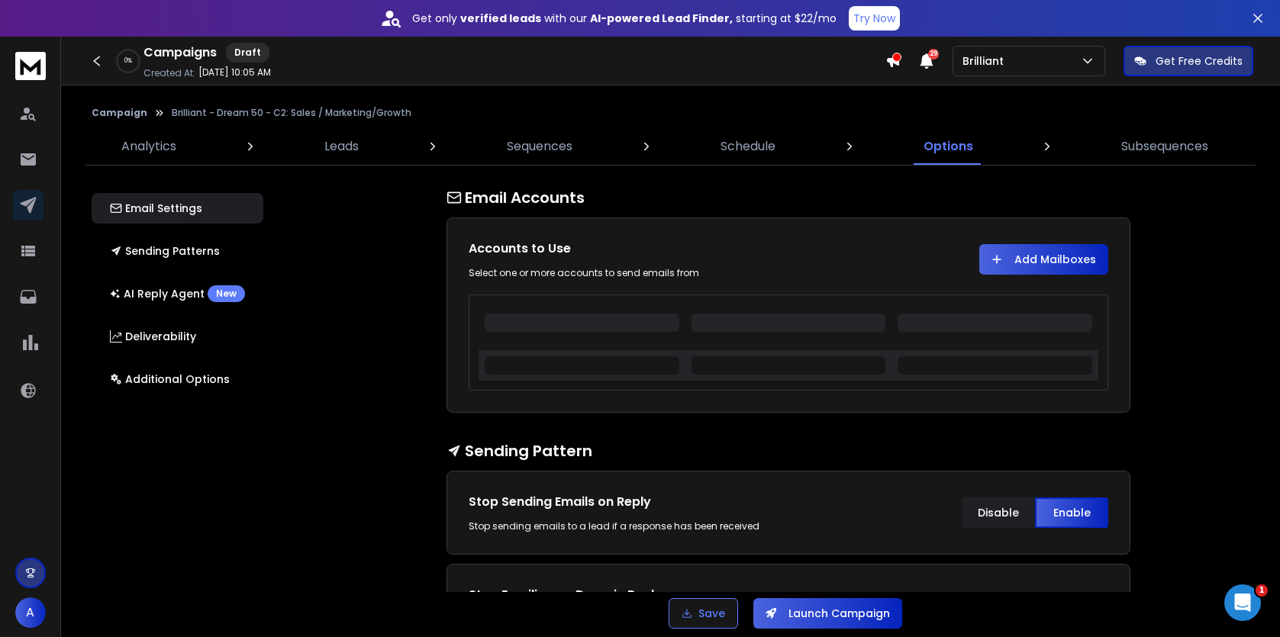
click at [815, 616] on button "Launch Campaign" at bounding box center [827, 613] width 149 height 31
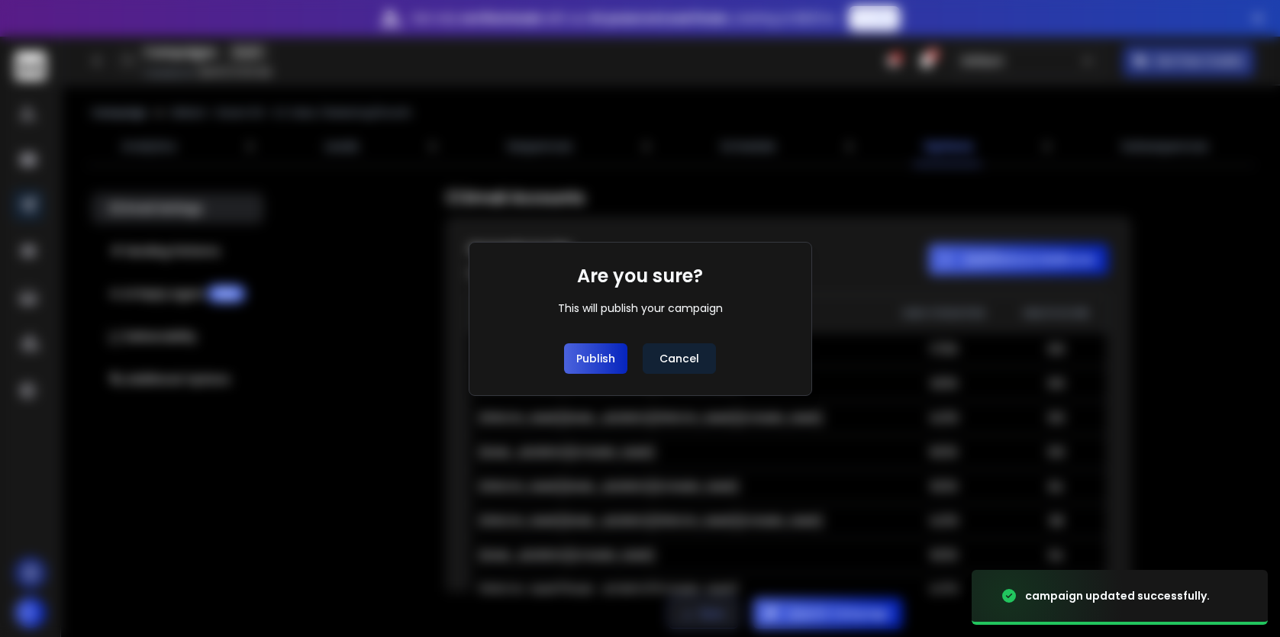
click at [587, 354] on button "Publish" at bounding box center [595, 358] width 63 height 31
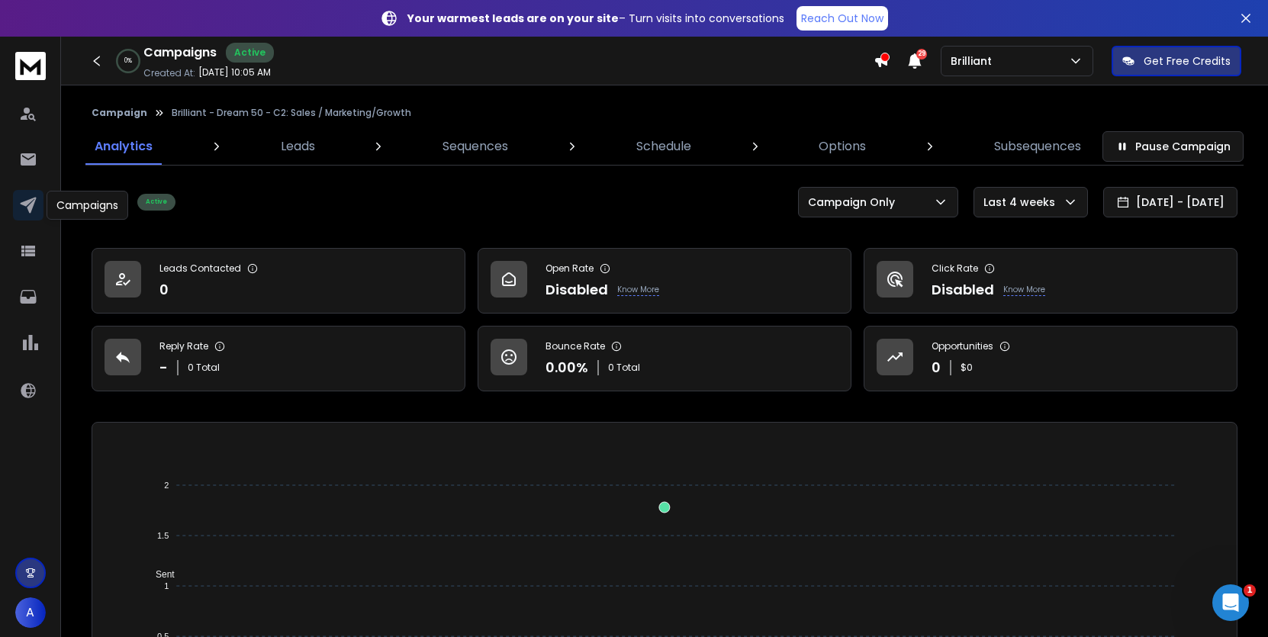
click at [29, 207] on icon at bounding box center [28, 205] width 16 height 16
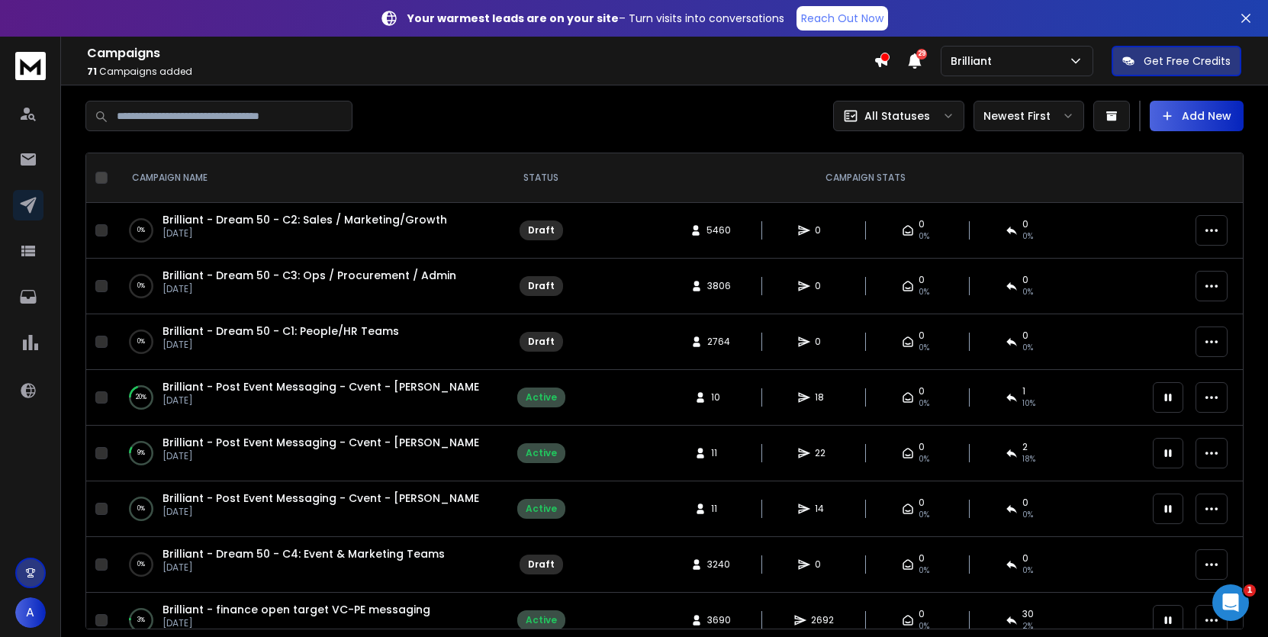
click at [287, 330] on span "Brilliant - Dream 50 - C1: People/HR Teams" at bounding box center [281, 331] width 237 height 15
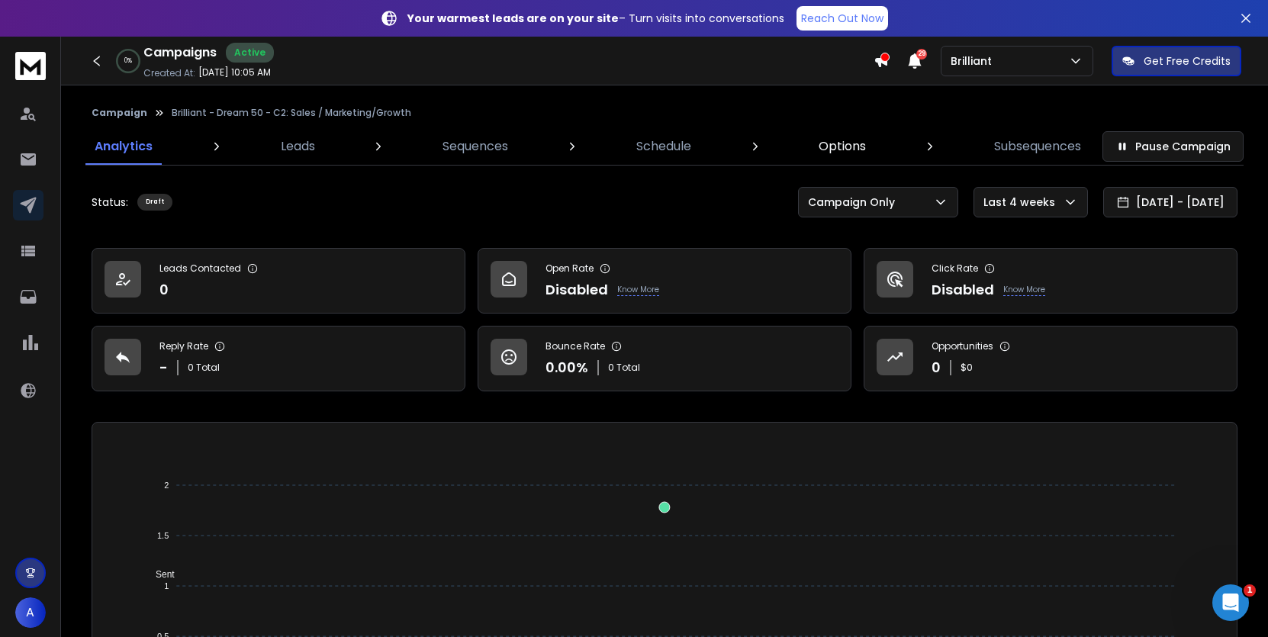
click at [865, 146] on div "Analytics Leads Sequences Schedule Options Subsequences" at bounding box center [587, 146] width 1005 height 37
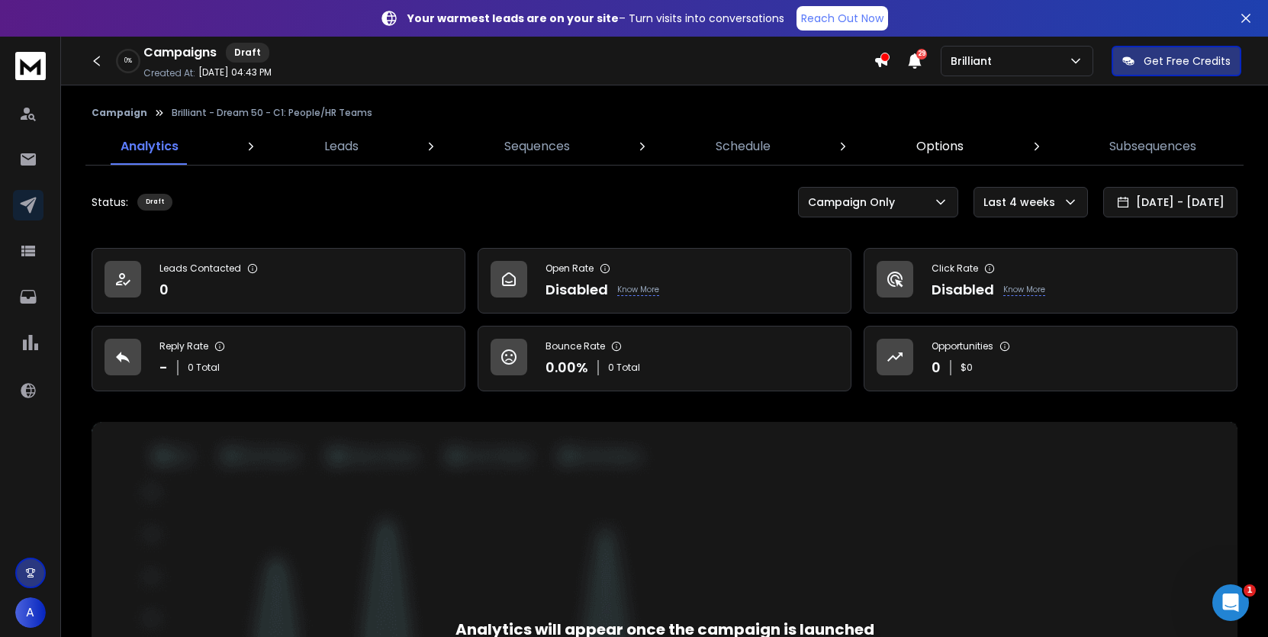
click at [964, 150] on link "Options" at bounding box center [940, 146] width 66 height 37
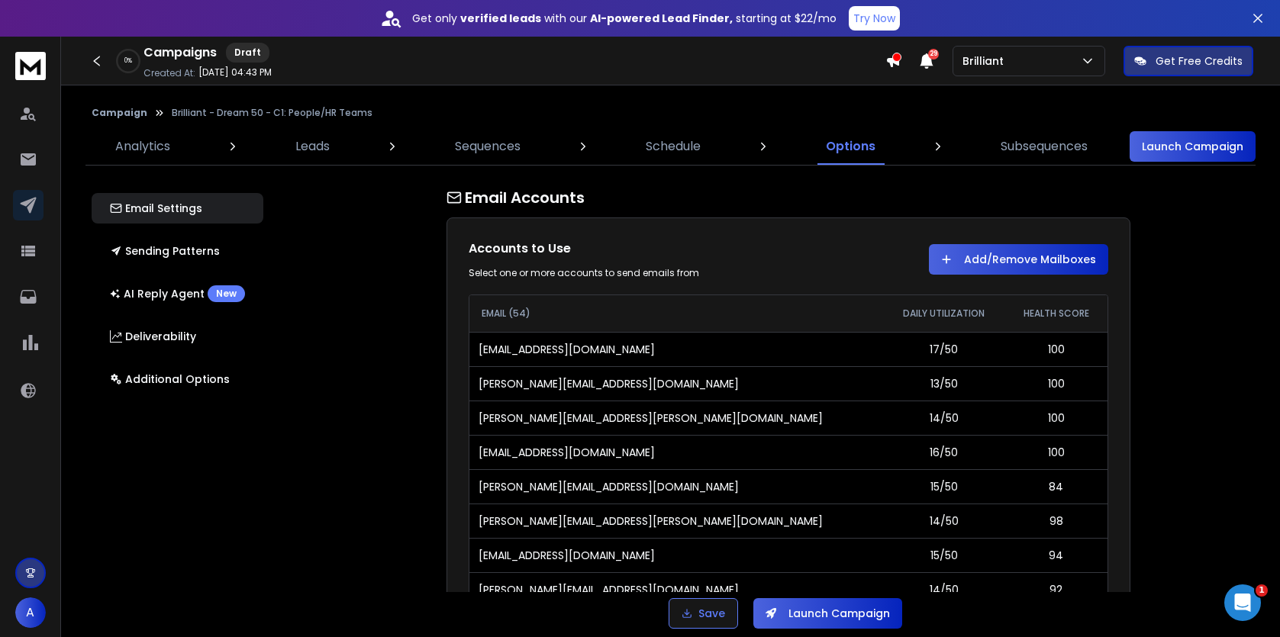
click at [840, 611] on button "Launch Campaign" at bounding box center [827, 613] width 149 height 31
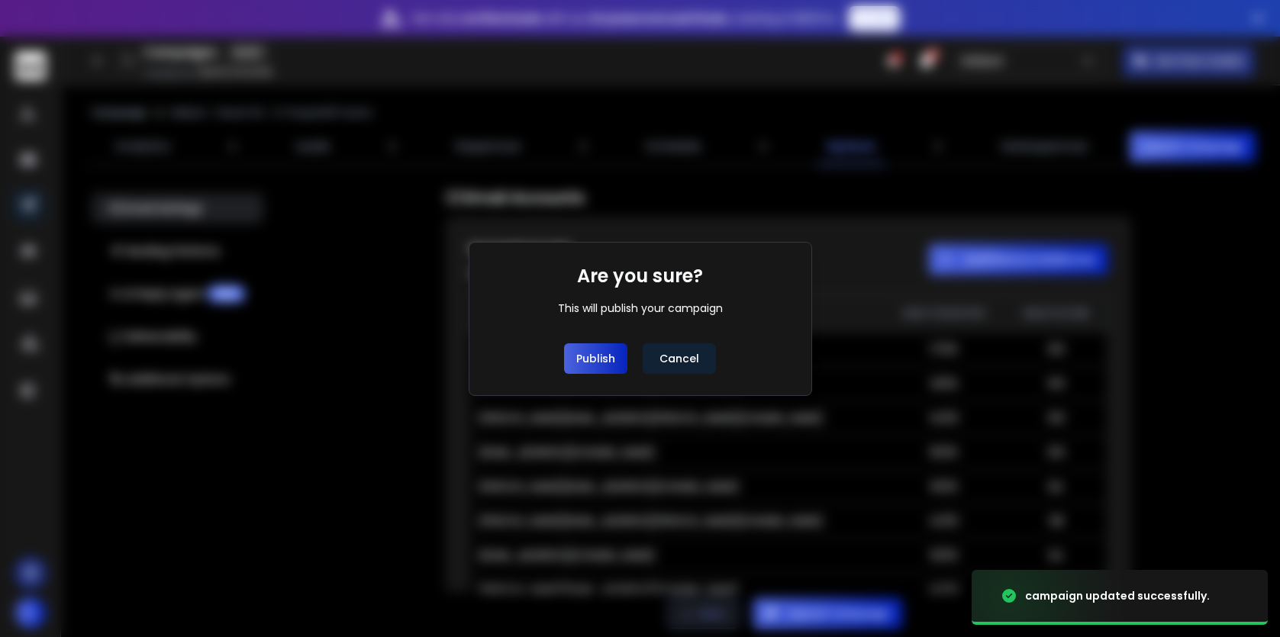
click at [606, 358] on button "Publish" at bounding box center [595, 358] width 63 height 31
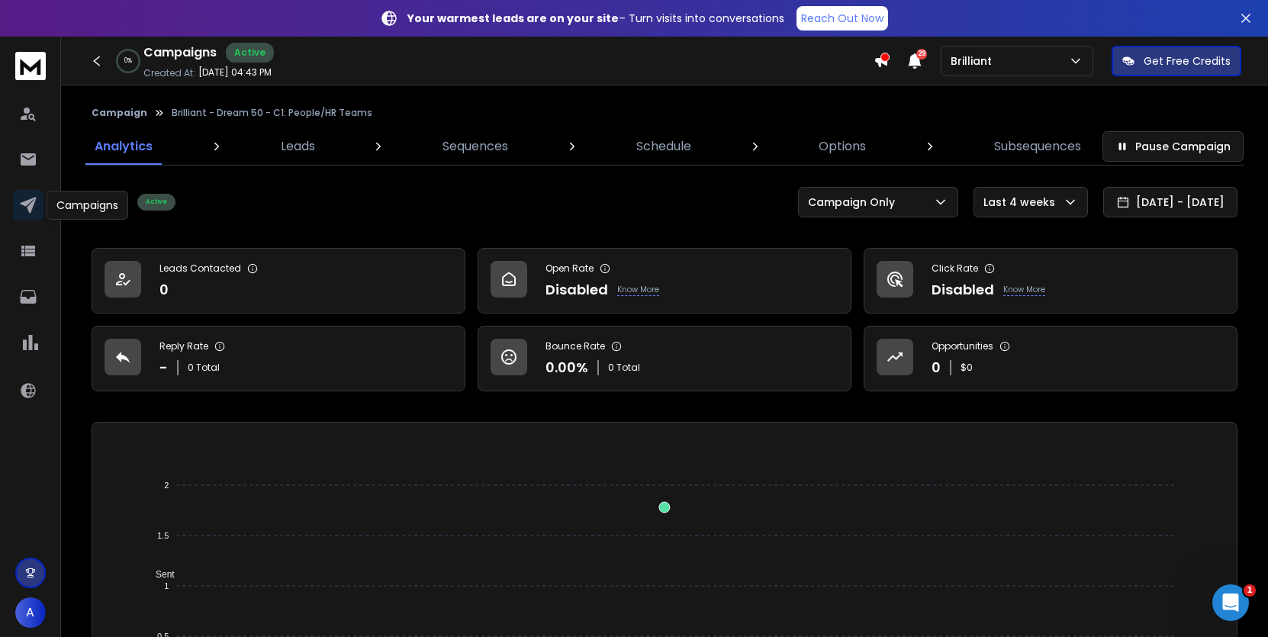
click at [35, 204] on icon at bounding box center [28, 205] width 18 height 18
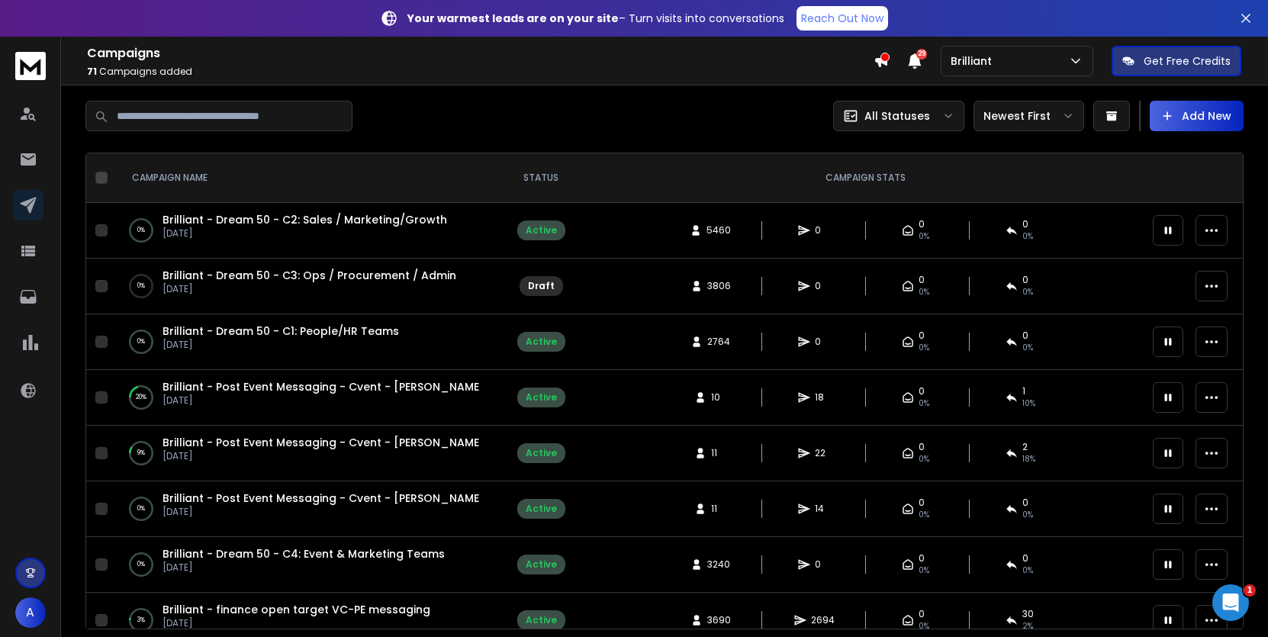
click at [275, 275] on span "Brilliant - Dream 50 - C3: Ops / Procurement / Admin" at bounding box center [310, 275] width 294 height 15
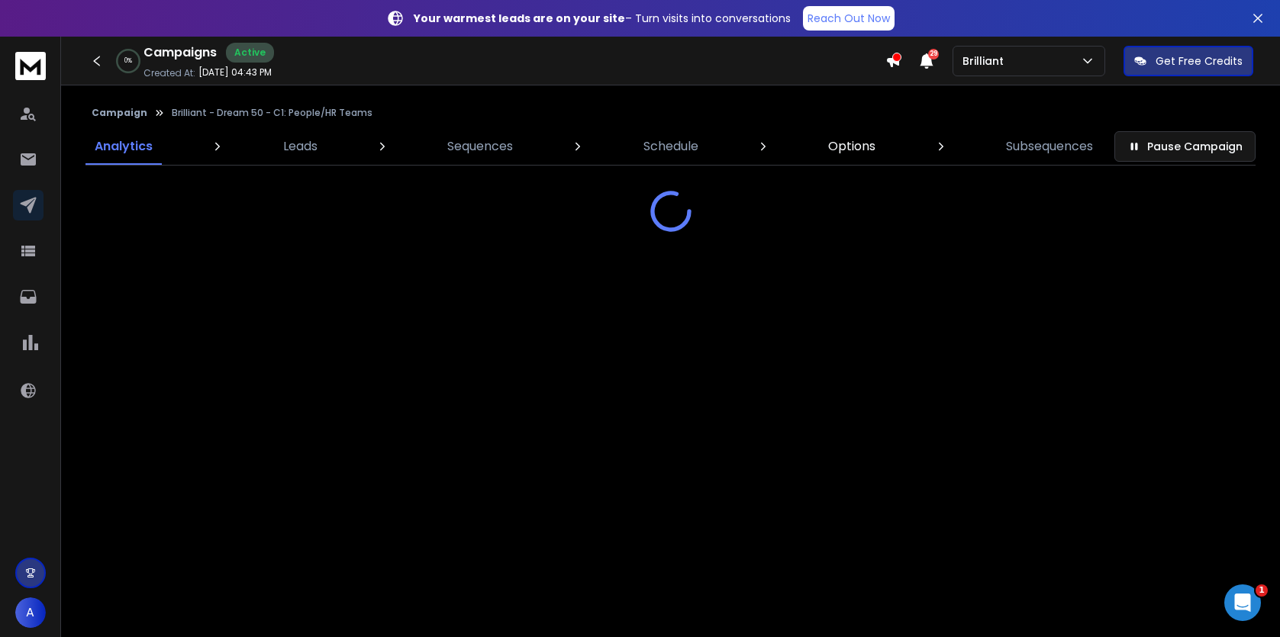
click at [862, 147] on p "Options" at bounding box center [851, 146] width 47 height 18
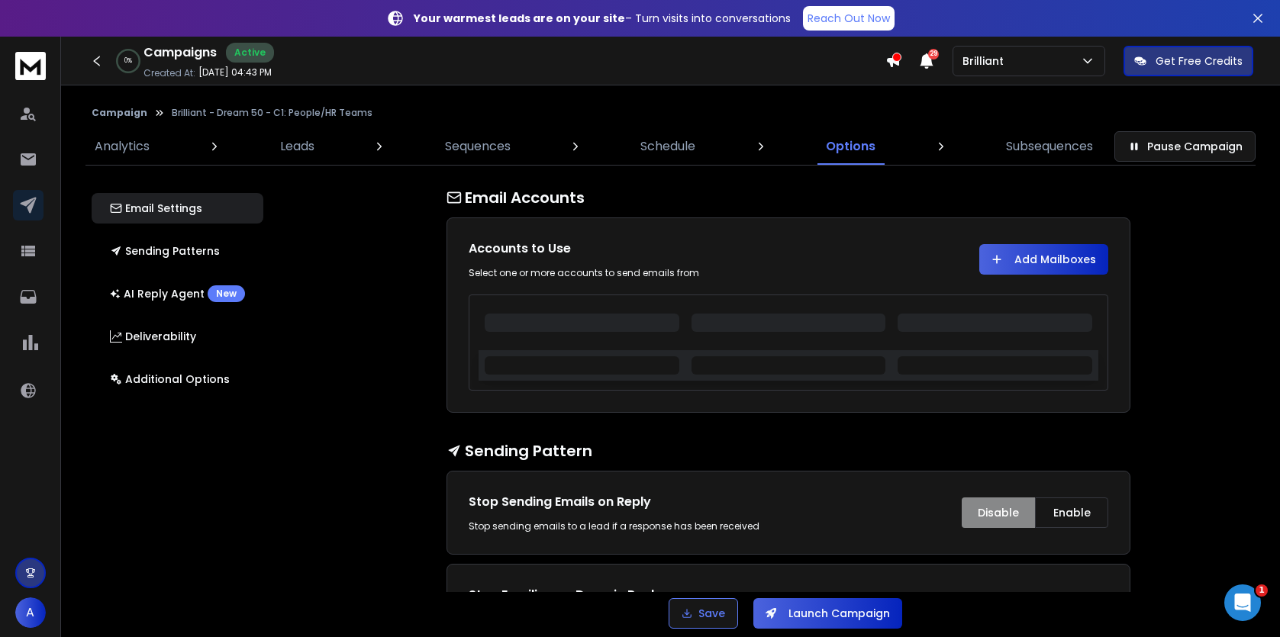
type input "***"
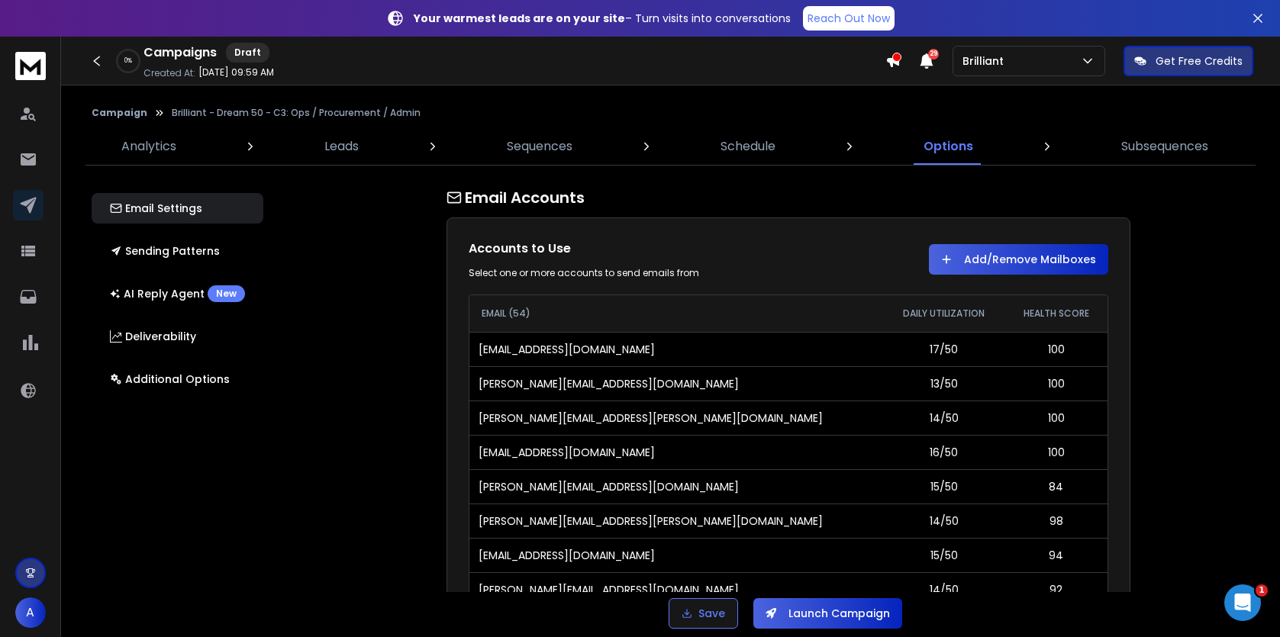
click at [832, 616] on button "Launch Campaign" at bounding box center [827, 613] width 149 height 31
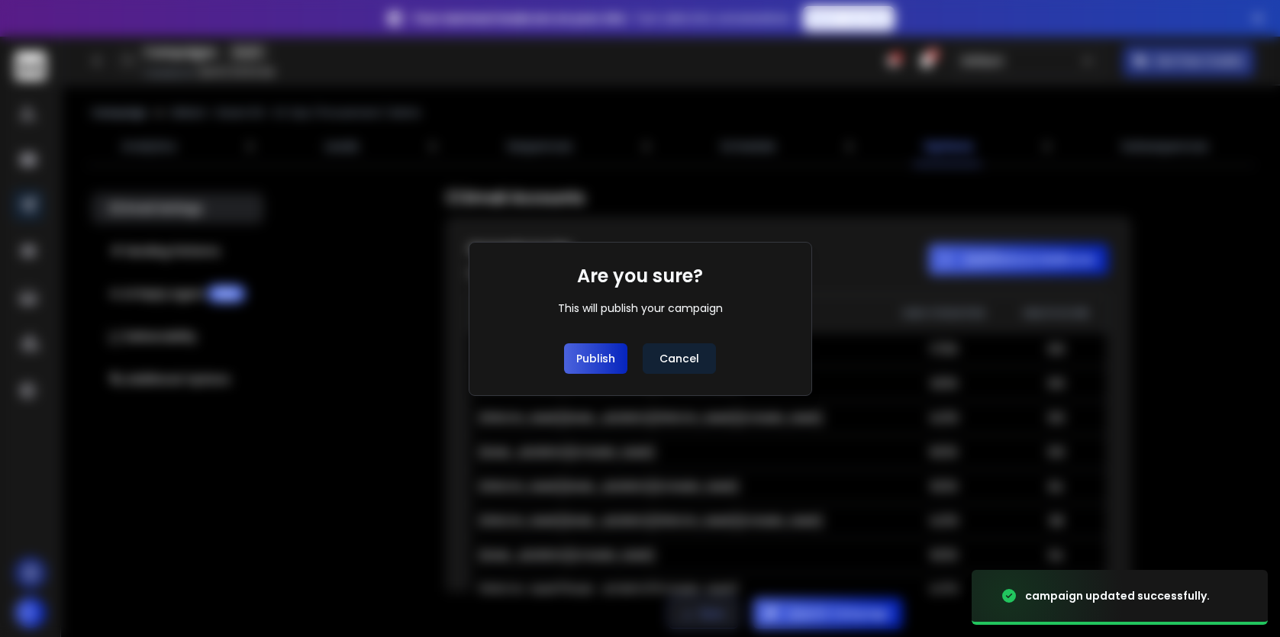
click at [600, 364] on button "Publish" at bounding box center [595, 358] width 63 height 31
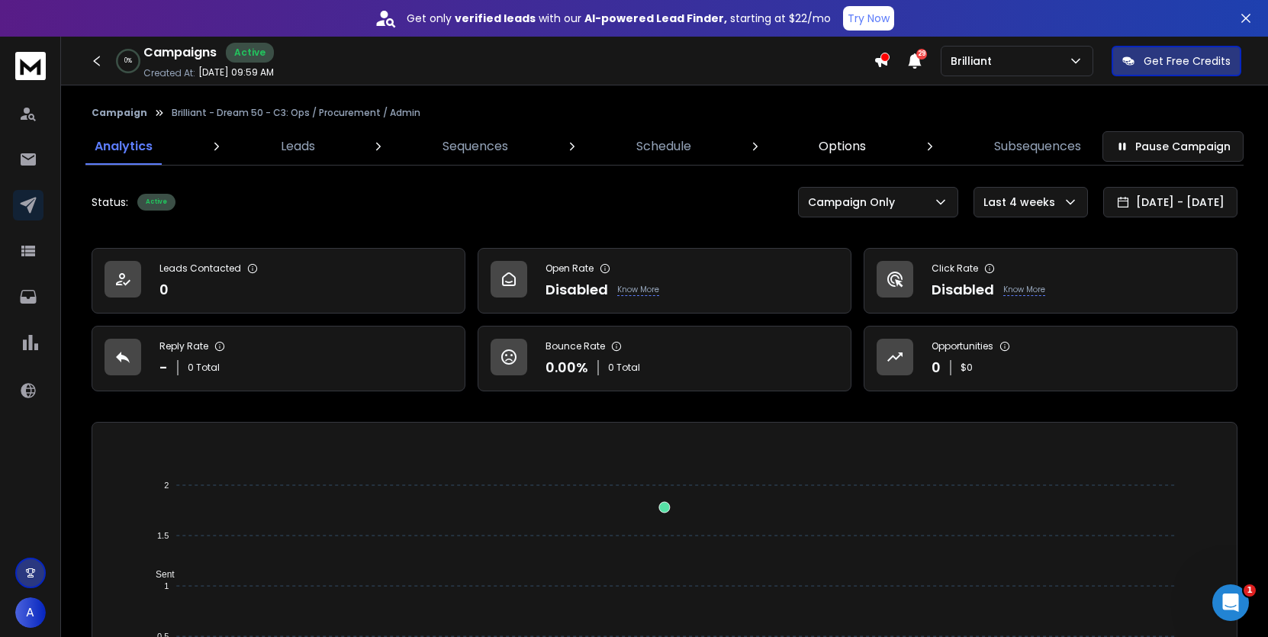
click at [844, 143] on p "Options" at bounding box center [842, 146] width 47 height 18
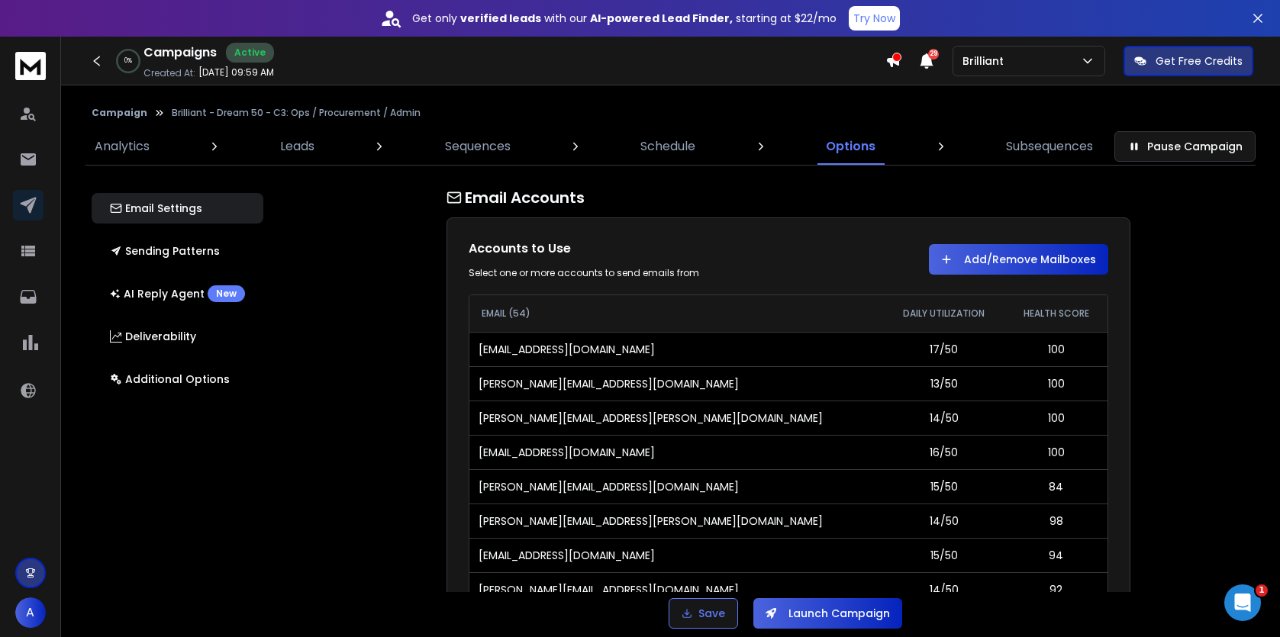
click at [855, 620] on button "Launch Campaign" at bounding box center [827, 613] width 149 height 31
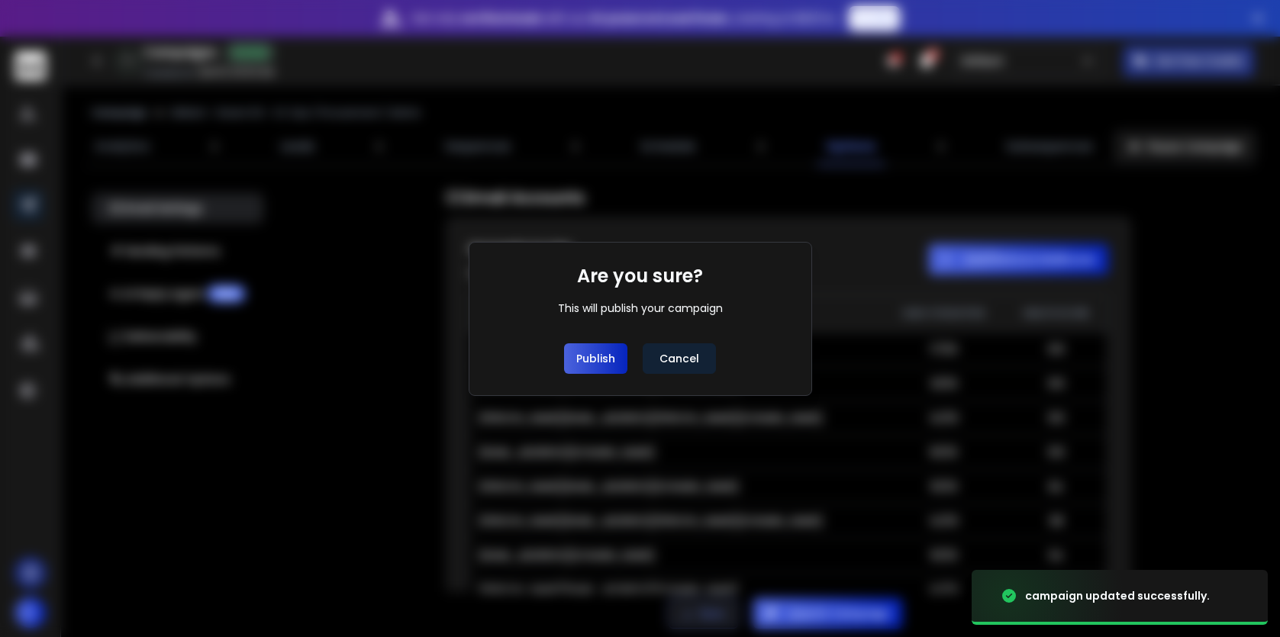
click at [607, 360] on button "Publish" at bounding box center [595, 358] width 63 height 31
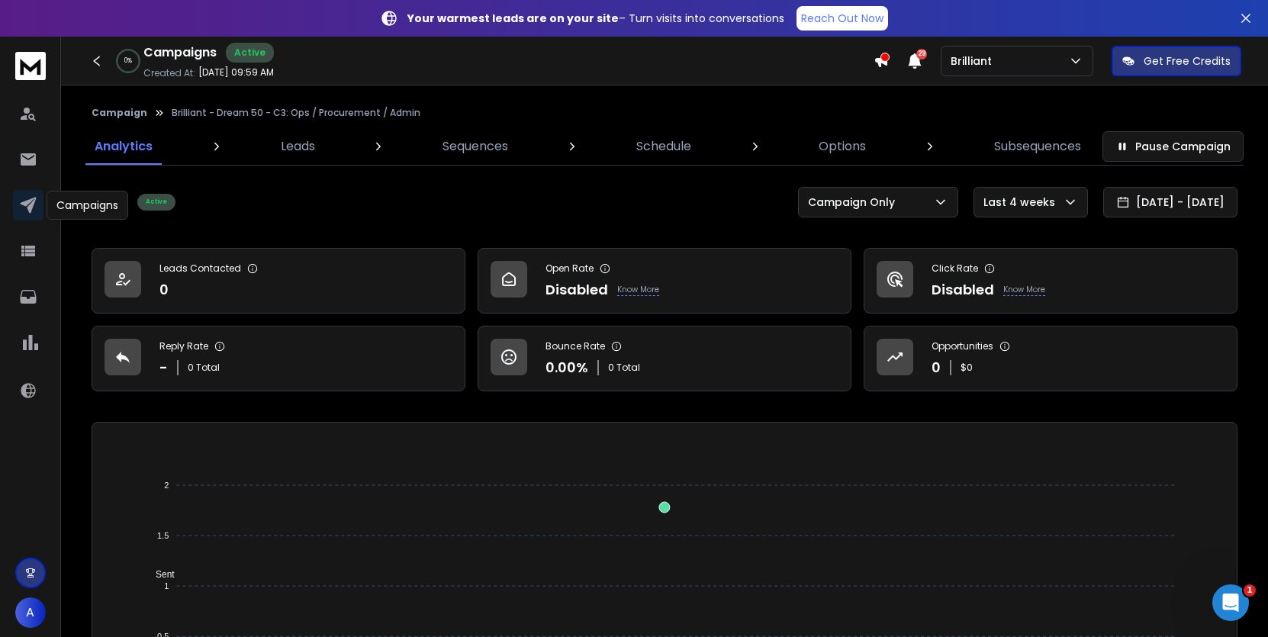
click at [31, 207] on icon at bounding box center [28, 205] width 16 height 16
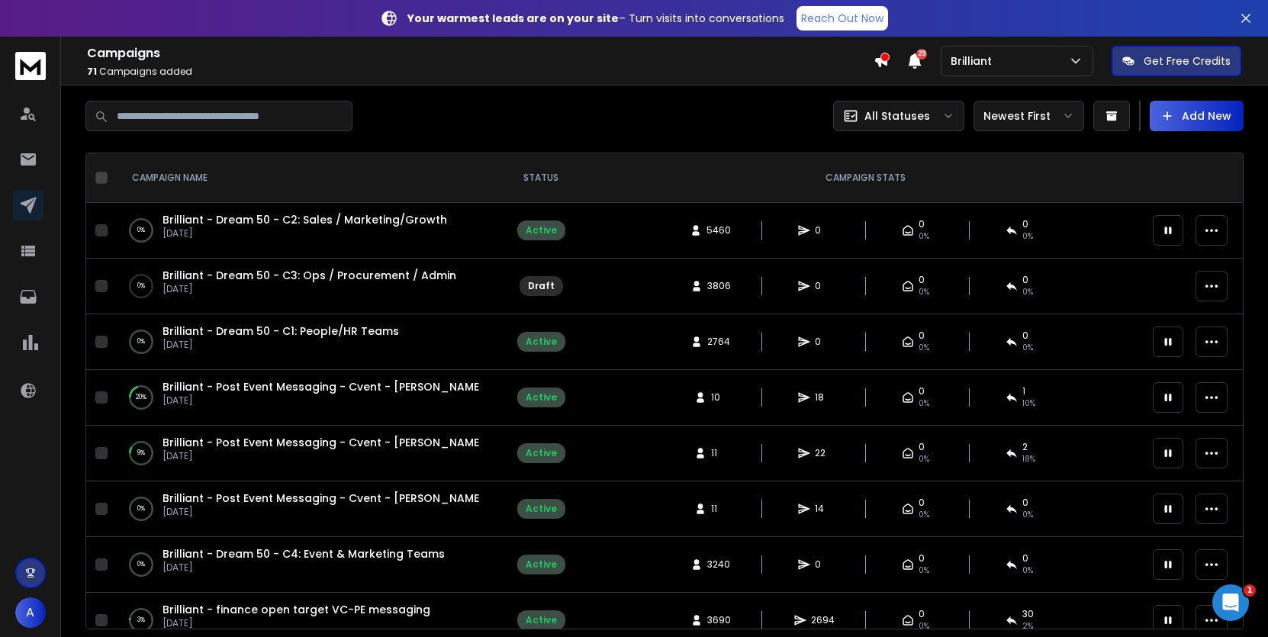
click at [306, 275] on span "Brilliant - Dream 50 - C3: Ops / Procurement / Admin" at bounding box center [310, 275] width 294 height 15
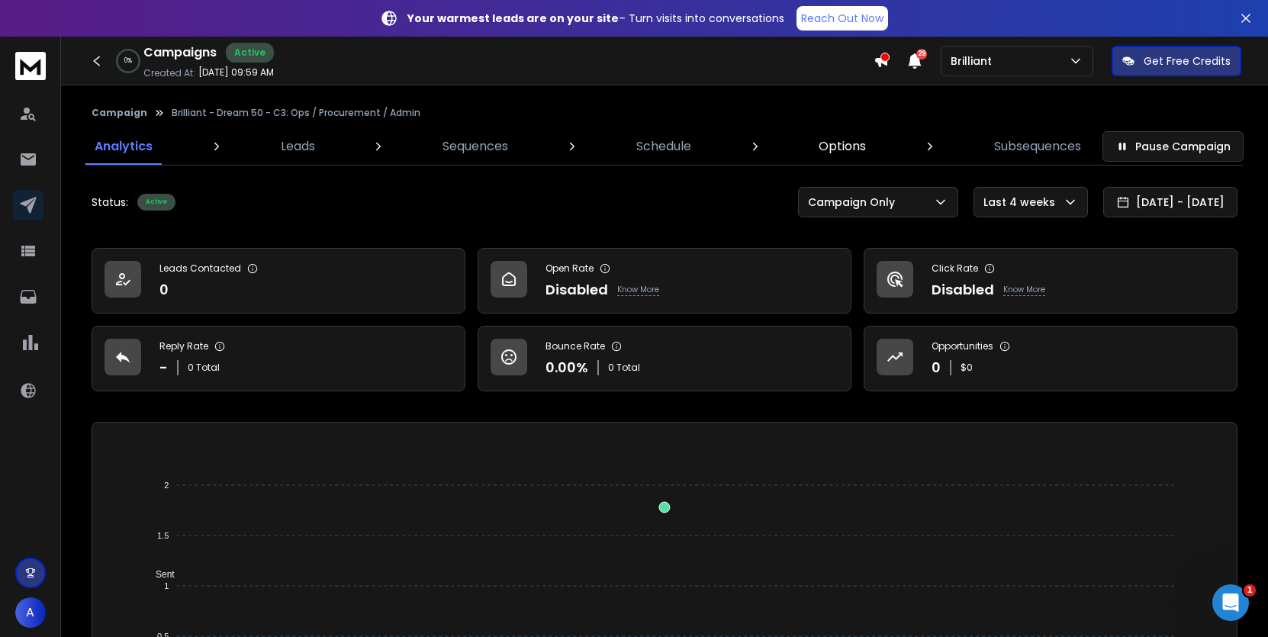
click at [826, 148] on p "Options" at bounding box center [842, 146] width 47 height 18
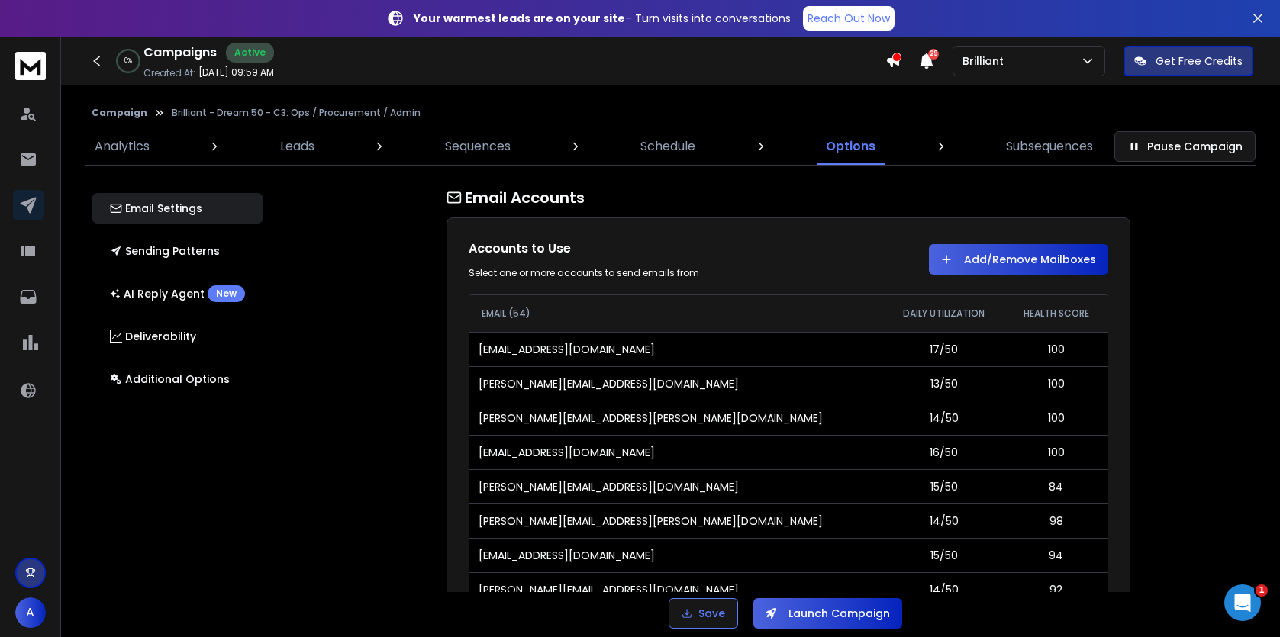
click at [859, 612] on button "Launch Campaign" at bounding box center [827, 613] width 149 height 31
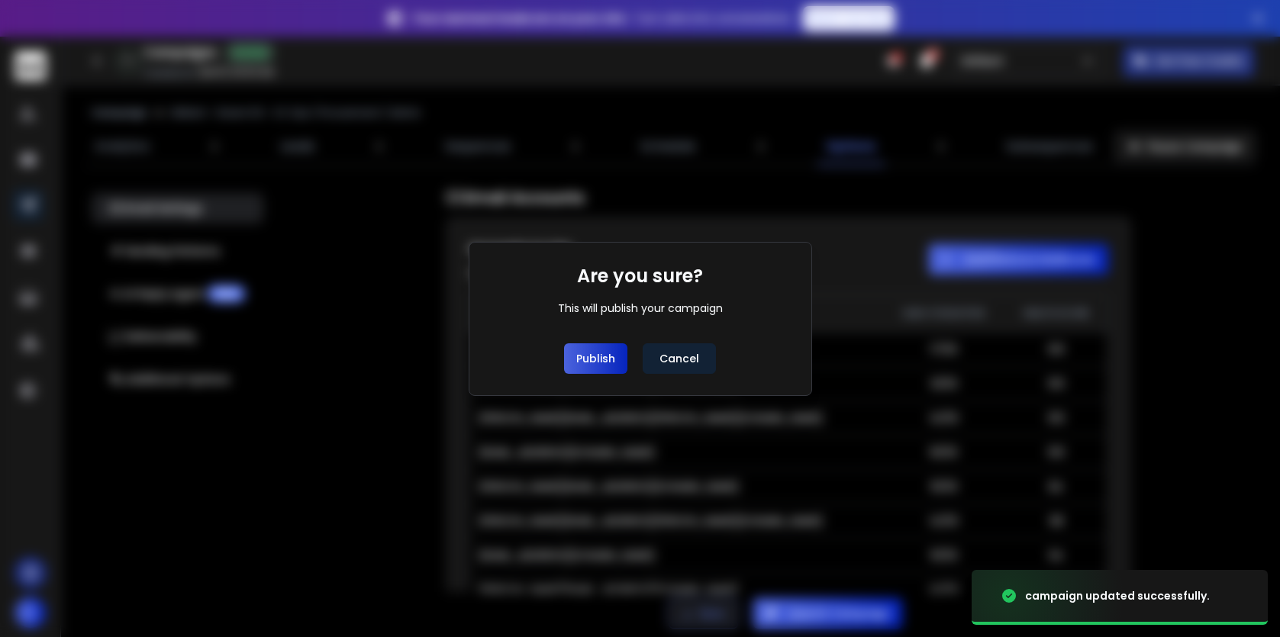
click at [599, 362] on button "Publish" at bounding box center [595, 358] width 63 height 31
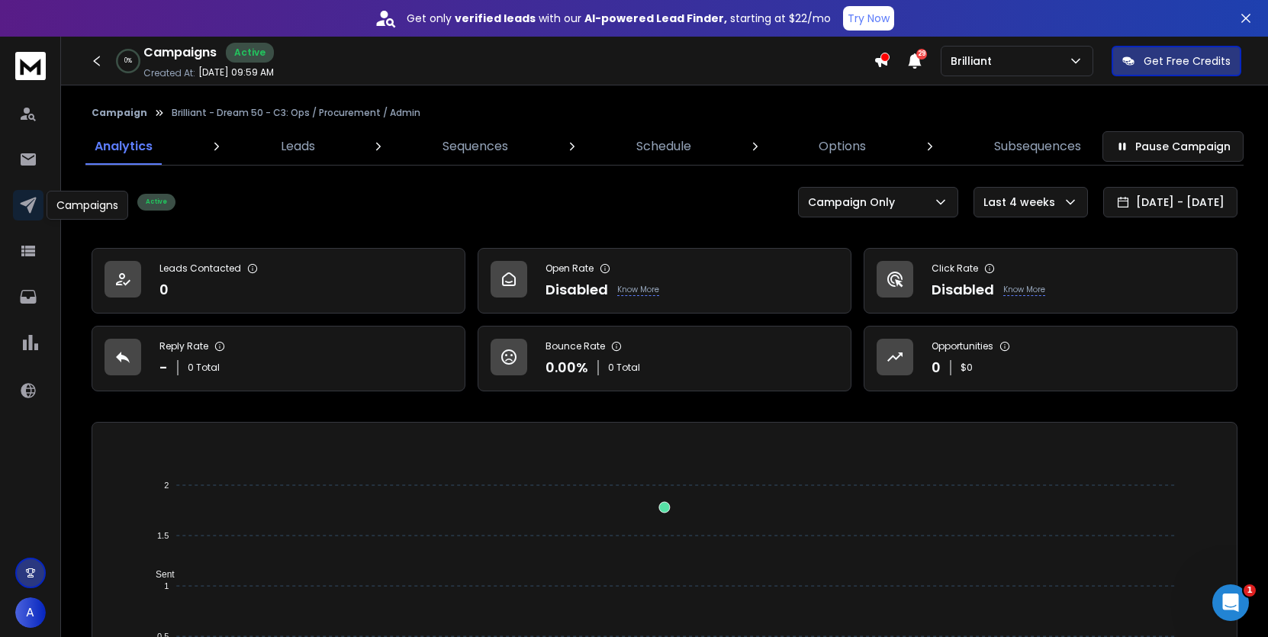
click at [27, 204] on icon at bounding box center [28, 205] width 16 height 16
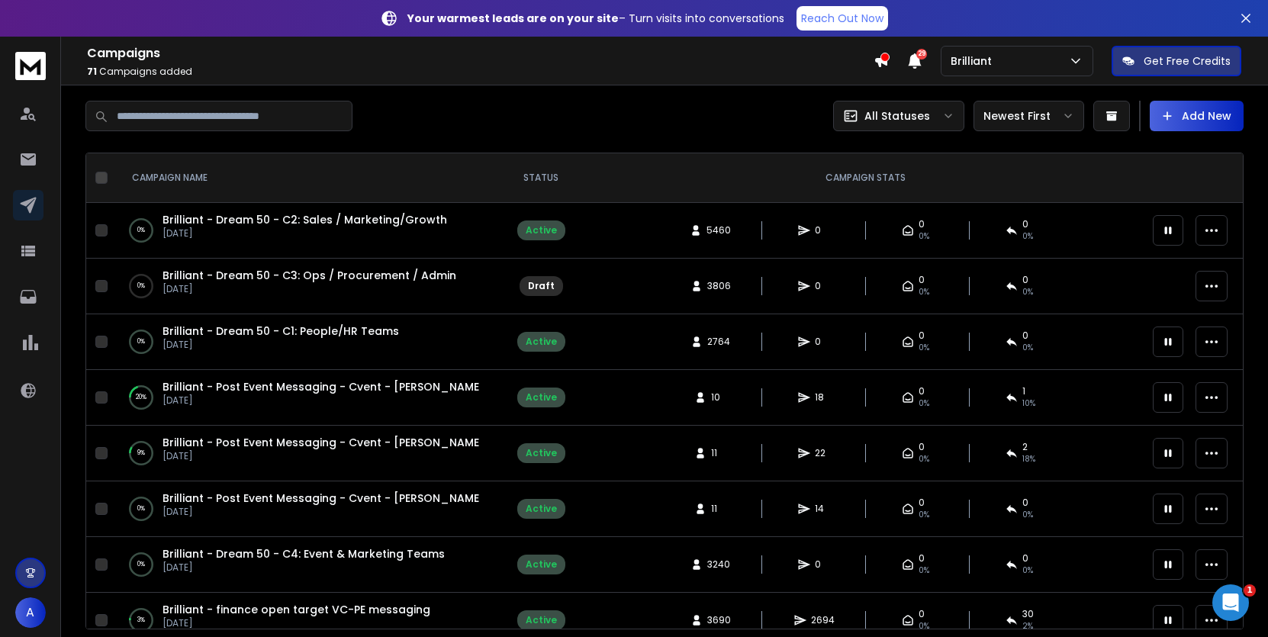
click at [267, 272] on span "Brilliant - Dream 50 - C3: Ops / Procurement / Admin" at bounding box center [310, 275] width 294 height 15
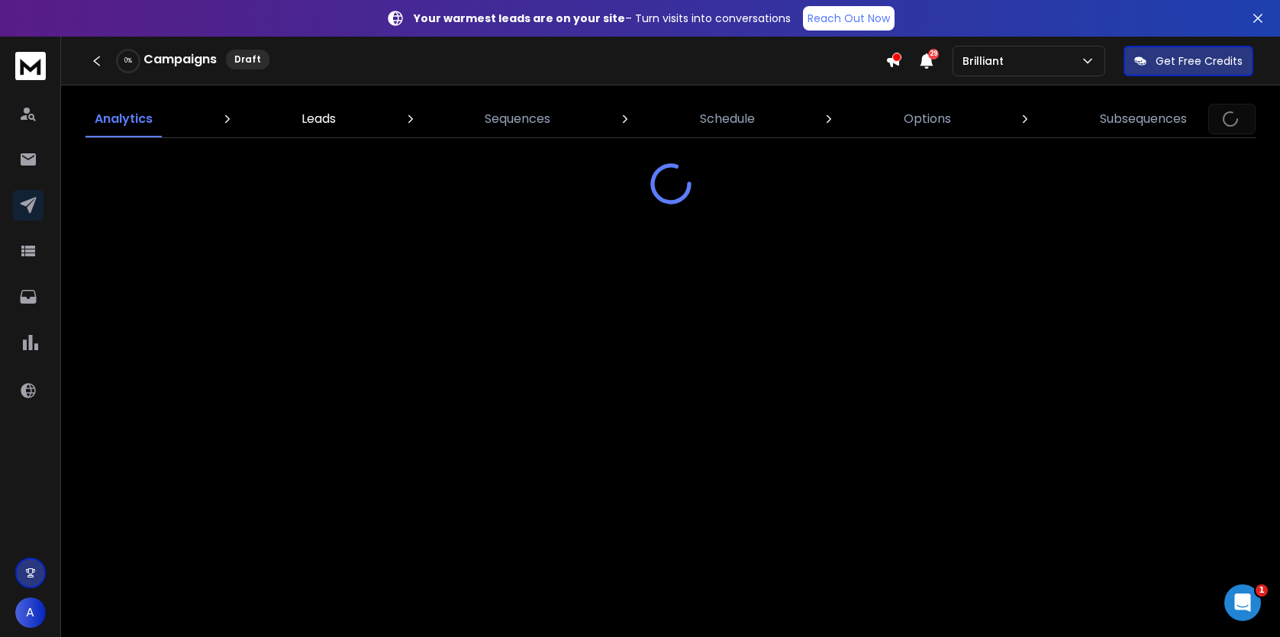
click at [327, 114] on p "Leads" at bounding box center [318, 119] width 34 height 18
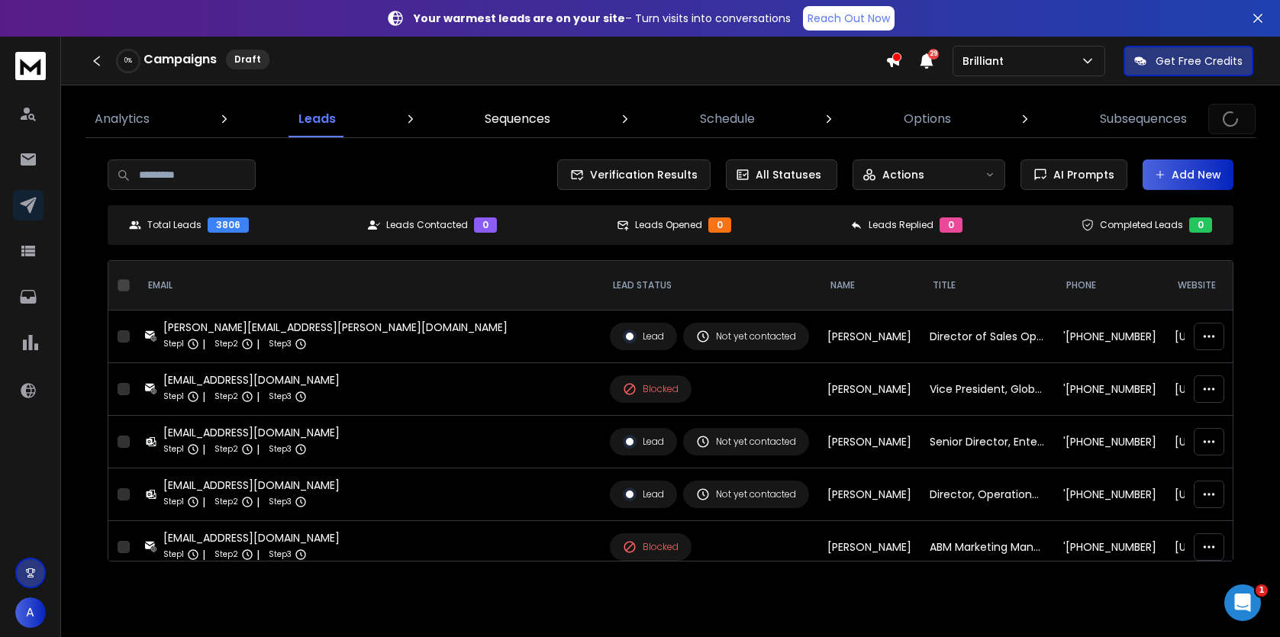
click at [504, 118] on p "Sequences" at bounding box center [517, 119] width 66 height 18
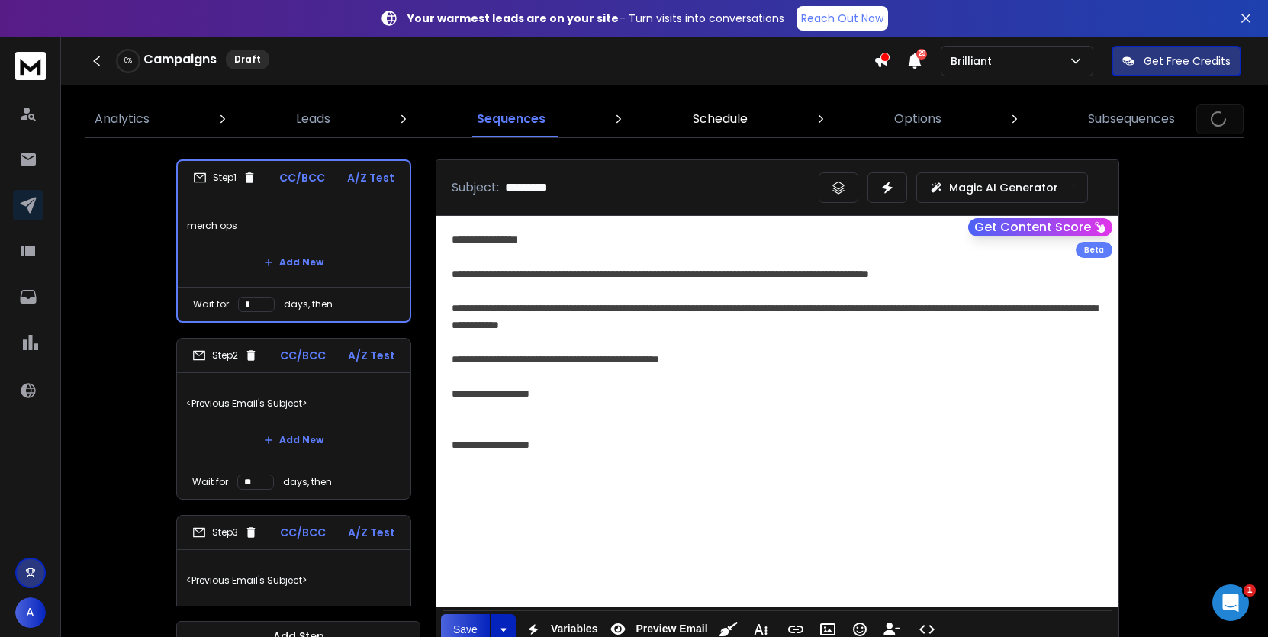
click at [698, 118] on p "Schedule" at bounding box center [720, 119] width 55 height 18
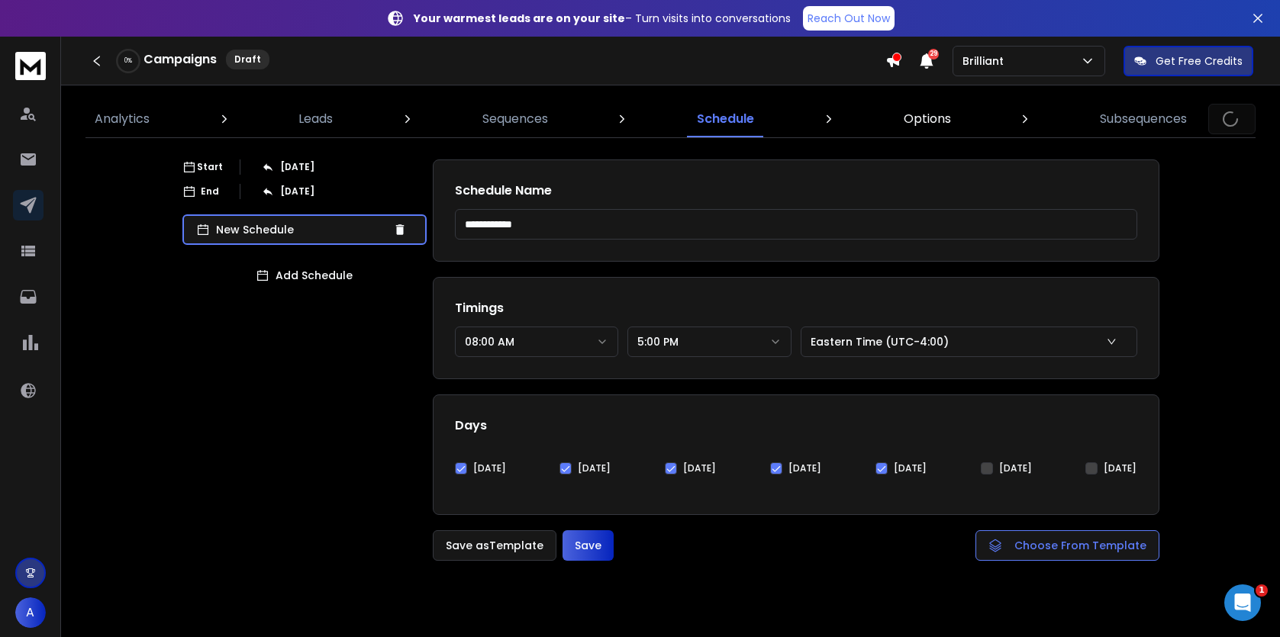
click at [919, 118] on p "Options" at bounding box center [926, 119] width 47 height 18
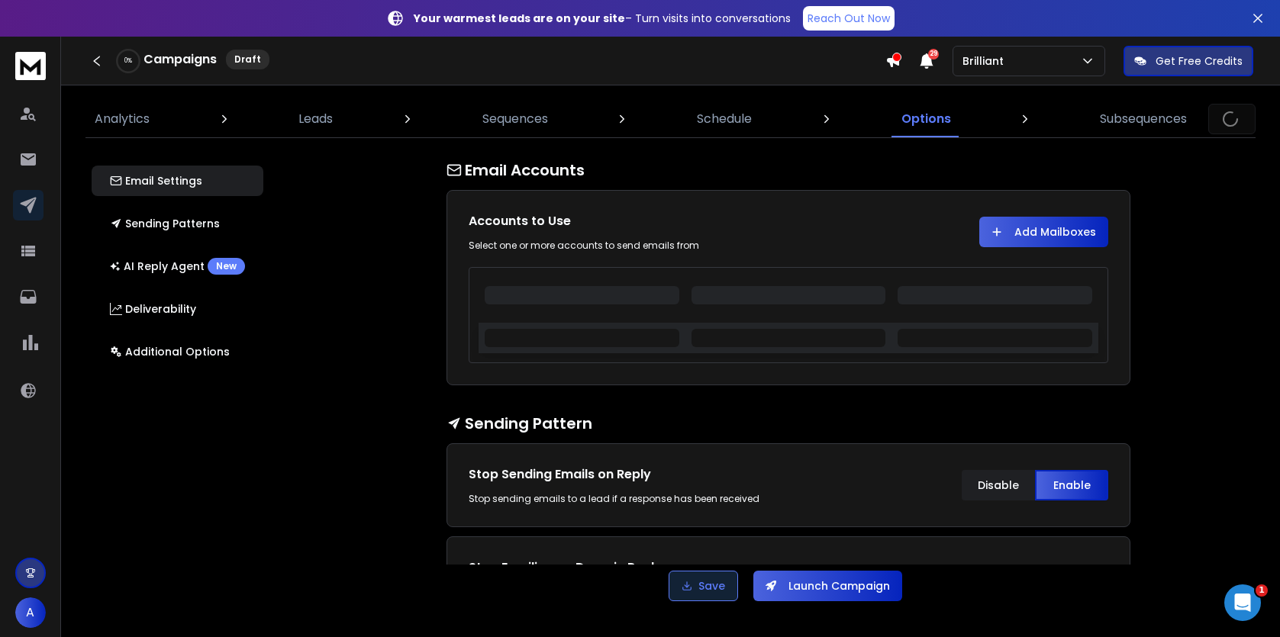
click at [704, 582] on button "Save" at bounding box center [702, 586] width 69 height 31
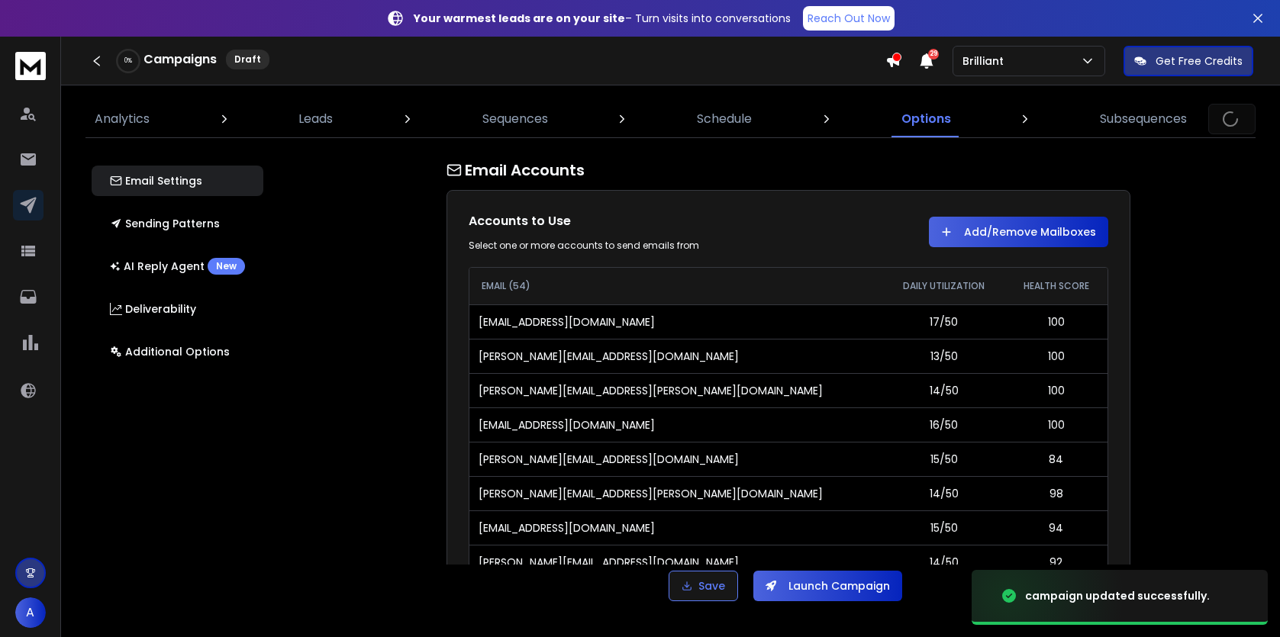
click at [813, 579] on button "Launch Campaign" at bounding box center [827, 586] width 149 height 31
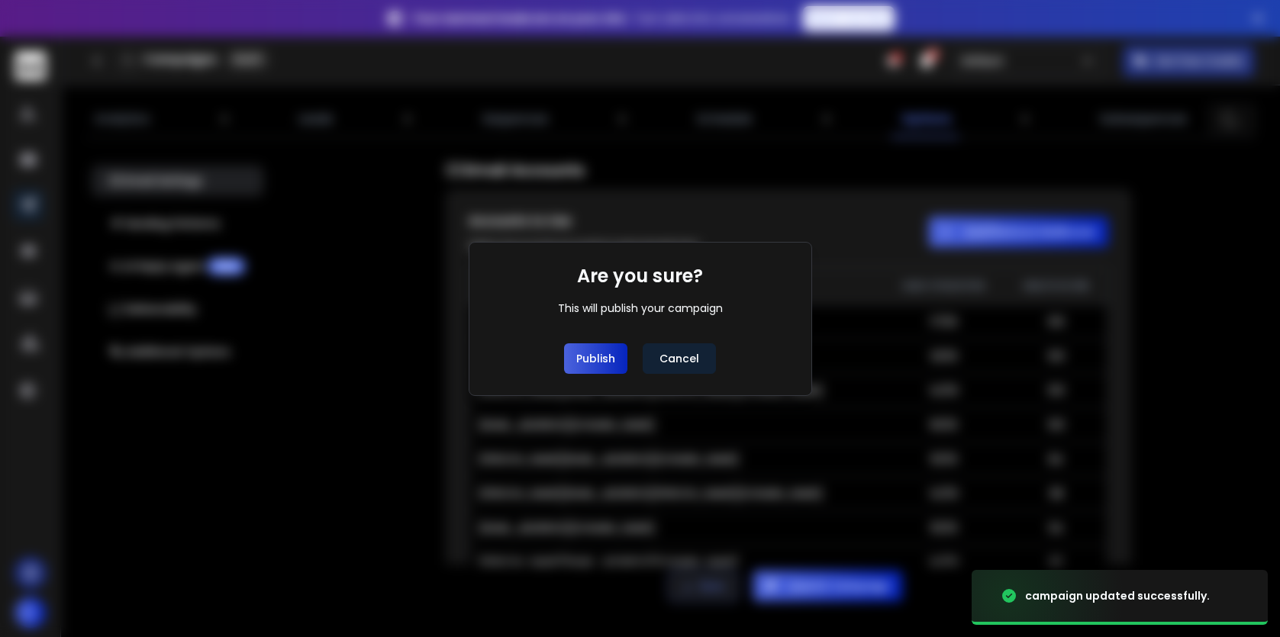
click at [610, 370] on button "Publish" at bounding box center [595, 358] width 63 height 31
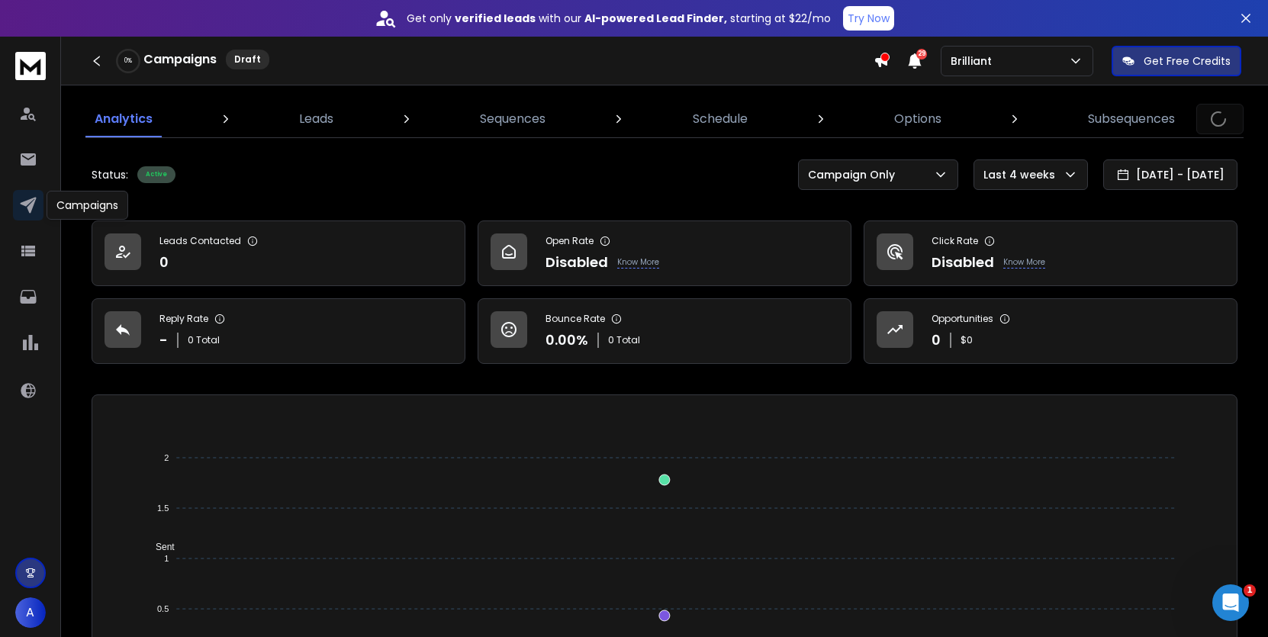
click at [31, 204] on icon at bounding box center [28, 205] width 16 height 16
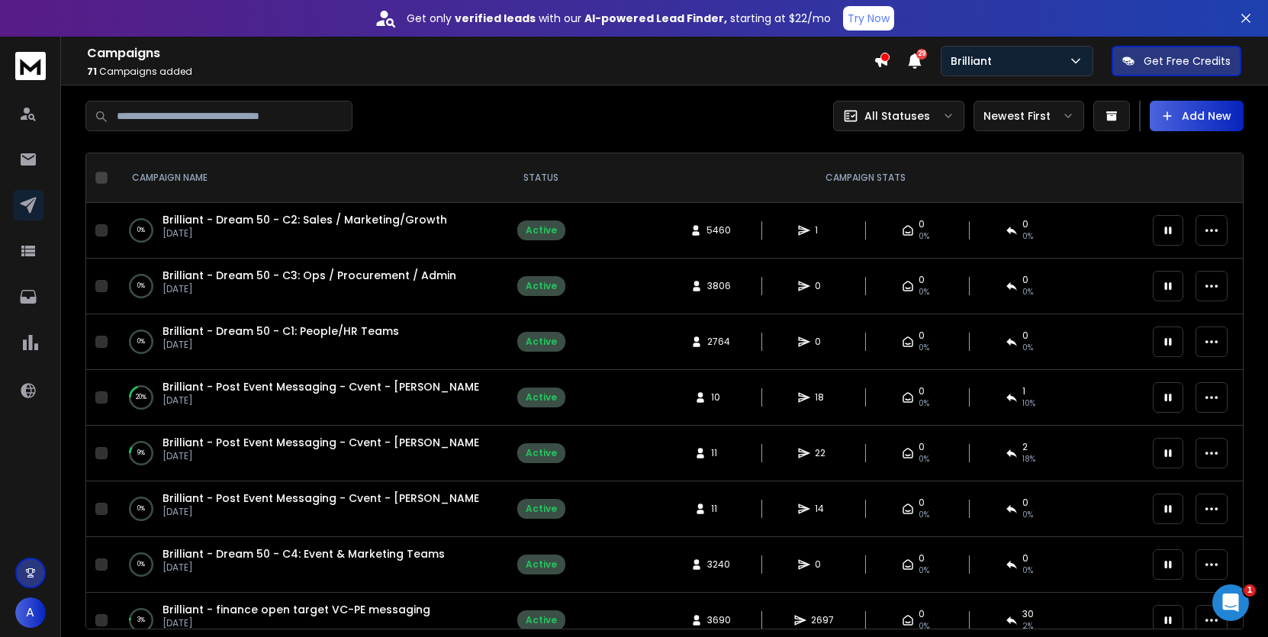
click at [993, 66] on p "Brilliant" at bounding box center [974, 60] width 47 height 15
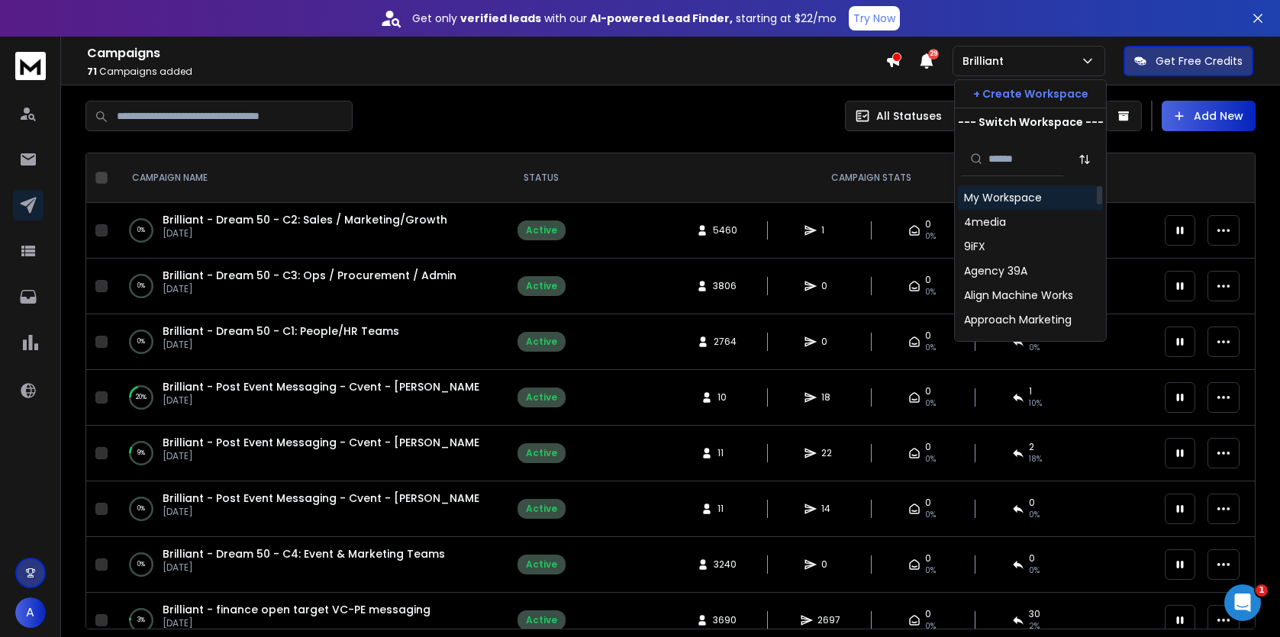
click at [1020, 198] on div "My Workspace" at bounding box center [1003, 197] width 78 height 15
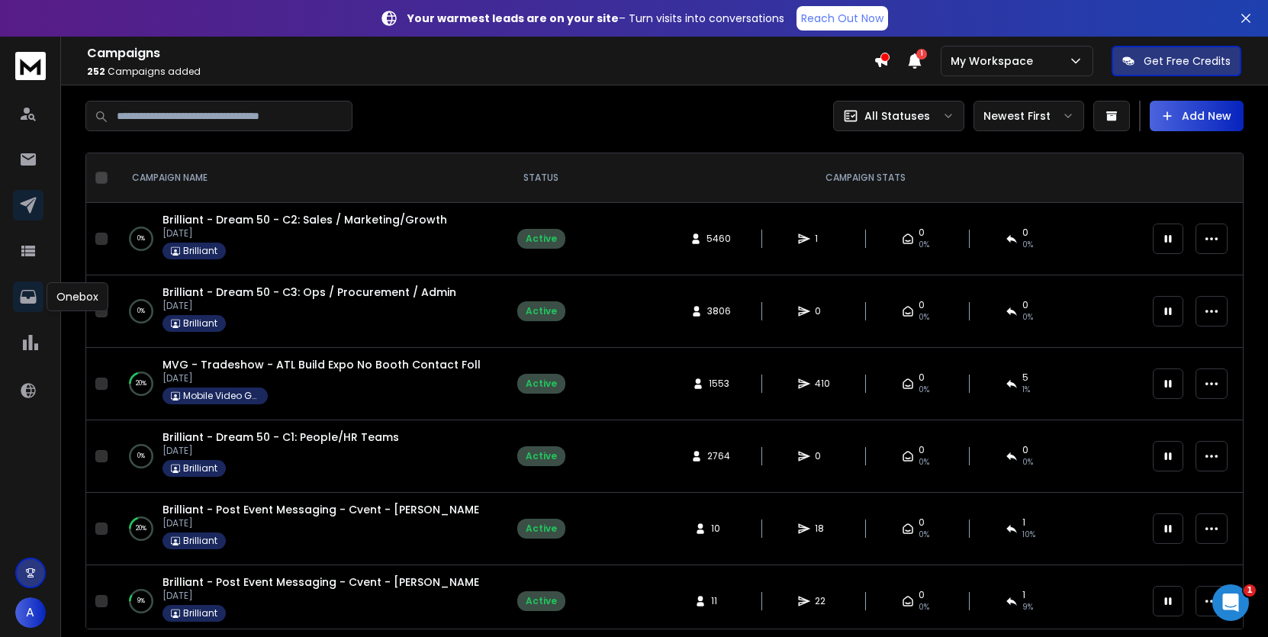
click at [24, 292] on icon at bounding box center [28, 297] width 18 height 18
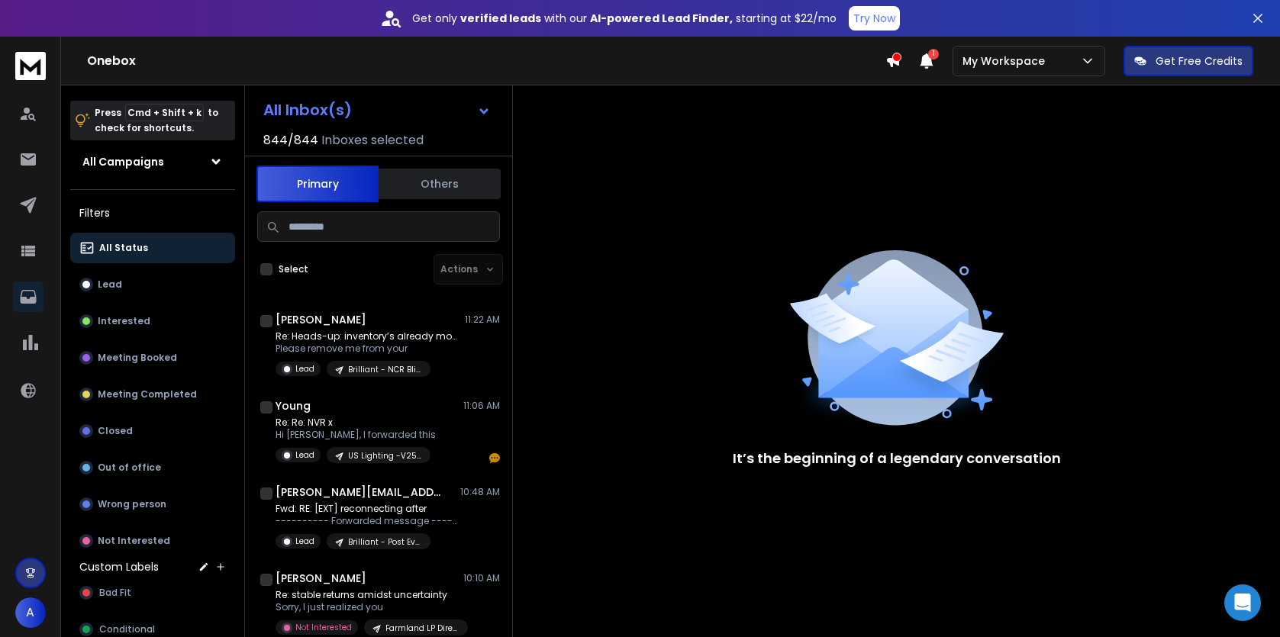
drag, startPoint x: 512, startPoint y: 338, endPoint x: 513, endPoint y: 346, distance: 8.4
click at [513, 364] on div "It’s the beginning of a legendary conversation" at bounding box center [896, 356] width 767 height 542
